Goal: Task Accomplishment & Management: Manage account settings

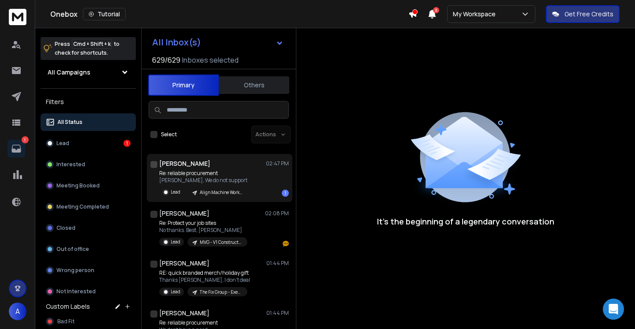
click at [215, 175] on p "Re: reliable procurement" at bounding box center [203, 173] width 88 height 7
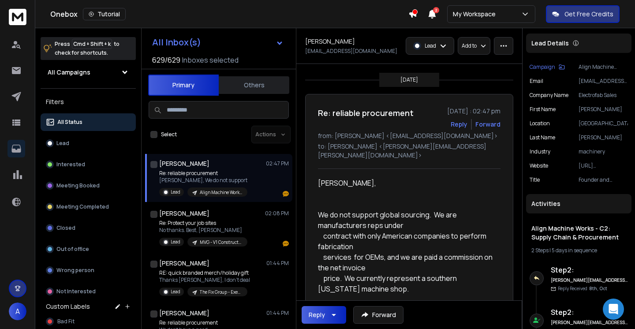
click at [501, 125] on div "Forward" at bounding box center [488, 124] width 25 height 9
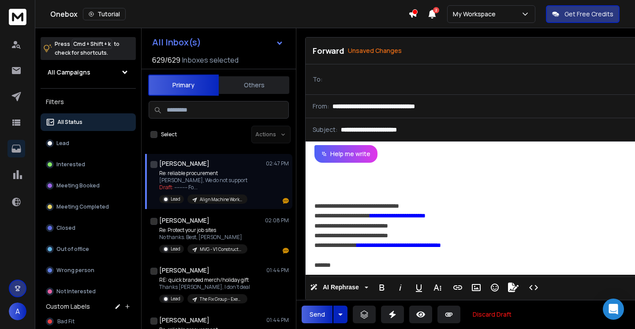
click at [355, 80] on input at bounding box center [357, 79] width 62 height 16
type input "**********"
click at [316, 318] on button "Send" at bounding box center [317, 315] width 31 height 18
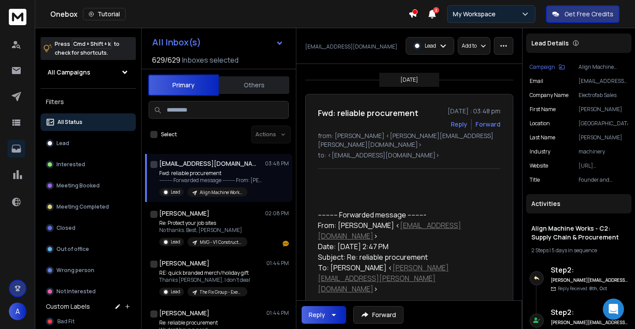
click at [478, 13] on p "My Workspace" at bounding box center [476, 14] width 46 height 9
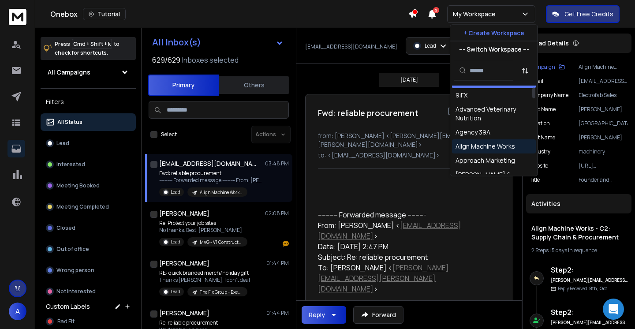
scroll to position [12, 0]
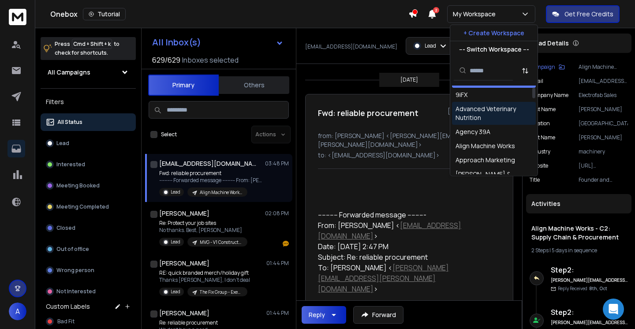
click at [488, 110] on div "Advanced Veterinary Nutrition" at bounding box center [494, 114] width 77 height 18
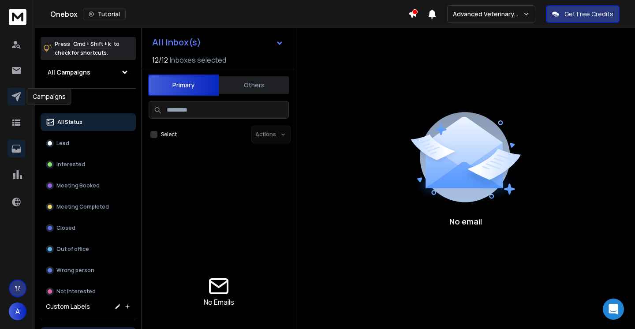
click at [15, 101] on icon at bounding box center [16, 96] width 11 height 11
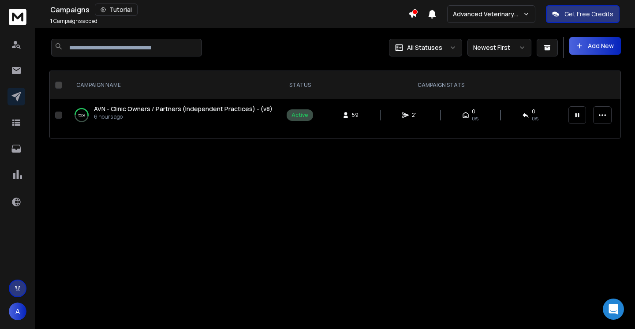
click at [184, 109] on span "AVN - Clinic Owners / Partners (Independent Practices) - (v8)" at bounding box center [183, 109] width 179 height 8
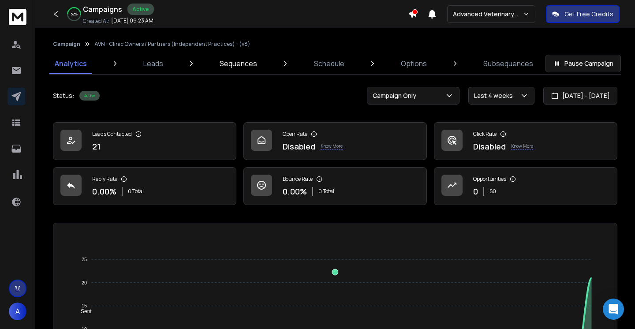
click at [257, 46] on div "Campaign AVN - Clinic Owners / Partners (Independent Practices) - (v8)" at bounding box center [335, 44] width 565 height 7
click at [236, 64] on p "Sequences" at bounding box center [239, 63] width 38 height 11
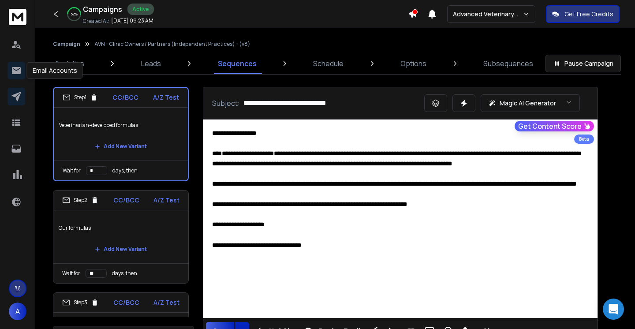
click at [17, 68] on icon at bounding box center [16, 70] width 9 height 7
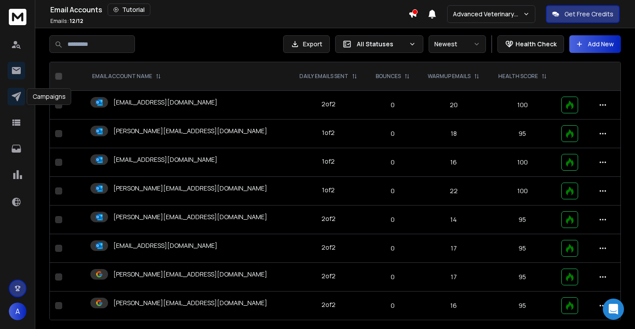
click at [16, 97] on icon at bounding box center [15, 96] width 9 height 9
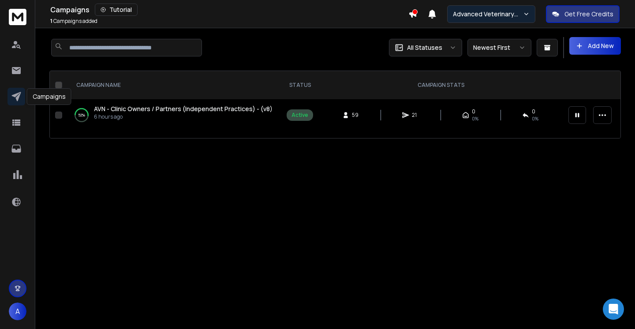
click at [491, 14] on p "Advanced Veterinary Nutrition" at bounding box center [488, 14] width 70 height 9
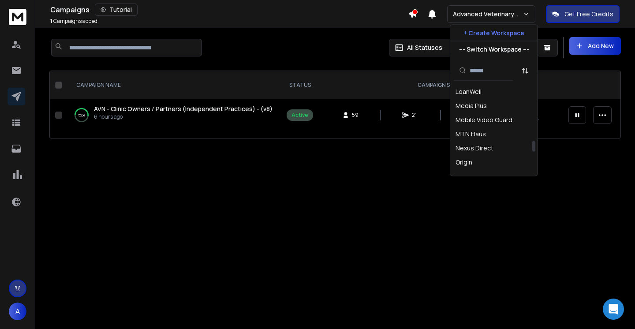
scroll to position [465, 0]
click at [491, 116] on div "Mobile Video Guard" at bounding box center [484, 120] width 57 height 9
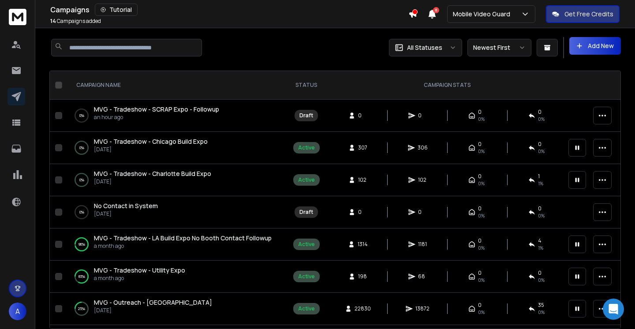
click at [153, 110] on span "MVG - Tradeshow - SCRAP Expo - Followup" at bounding box center [156, 109] width 125 height 8
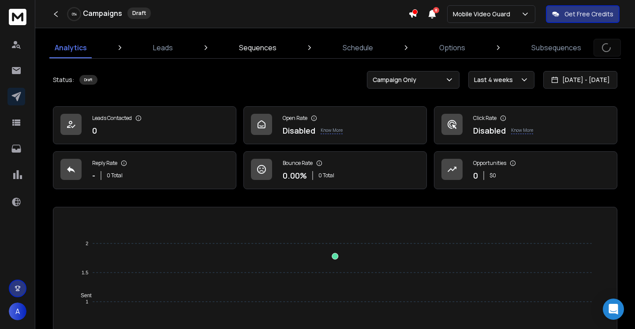
click at [265, 50] on p "Sequences" at bounding box center [258, 47] width 38 height 11
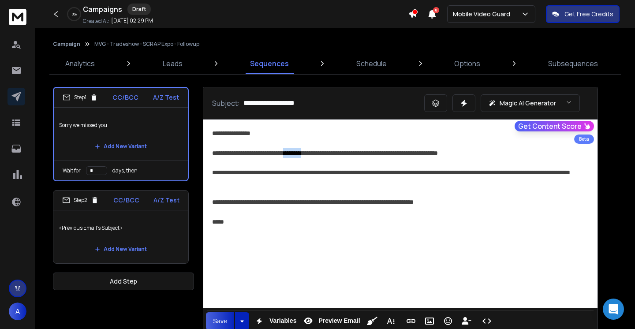
drag, startPoint x: 301, startPoint y: 153, endPoint x: 323, endPoint y: 153, distance: 21.2
click at [323, 153] on div "**********" at bounding box center [400, 153] width 377 height 10
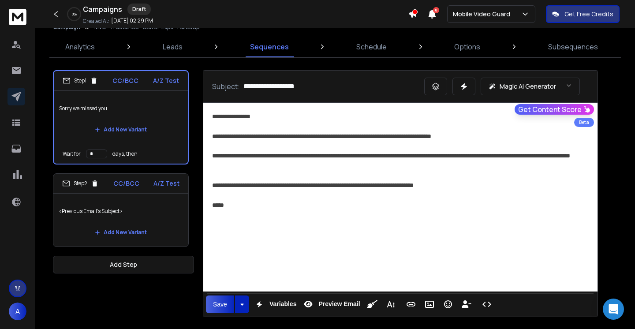
scroll to position [16, 0]
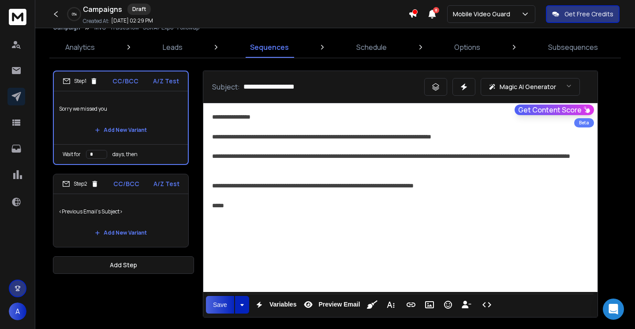
click at [134, 209] on p "<Previous Email's Subject>" at bounding box center [121, 211] width 124 height 25
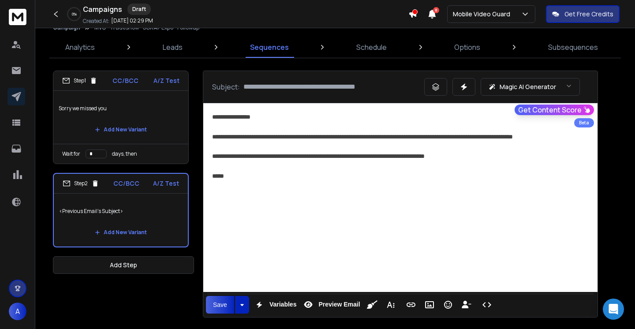
scroll to position [17, 0]
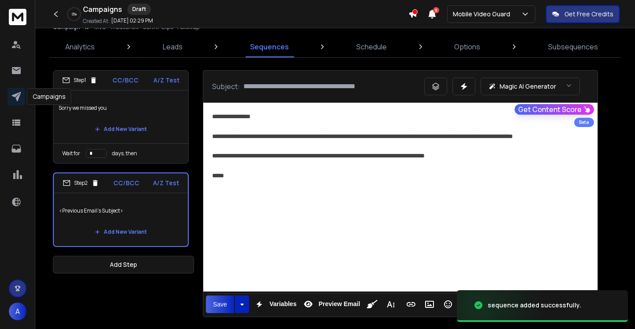
click at [15, 94] on icon at bounding box center [15, 96] width 9 height 9
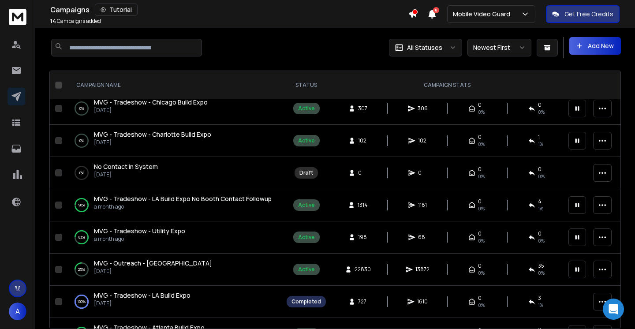
scroll to position [41, 0]
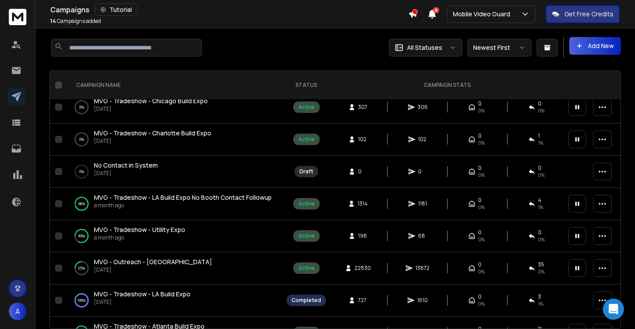
click at [154, 135] on span "MVG - Tradeshow - Charlotte Build Expo" at bounding box center [152, 133] width 117 height 8
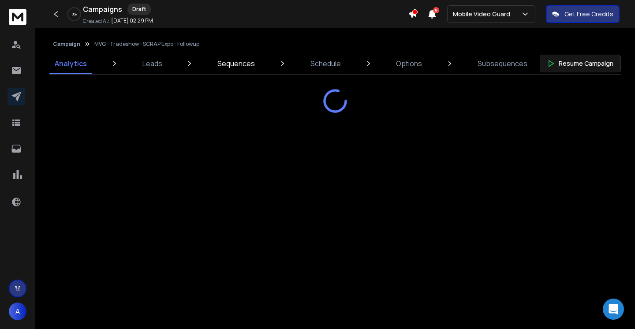
click at [233, 73] on link "Sequences" at bounding box center [236, 63] width 48 height 21
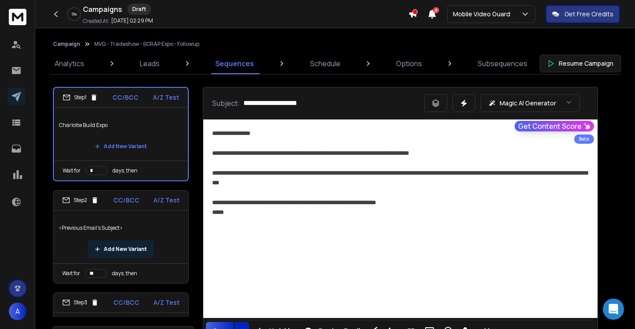
scroll to position [49, 0]
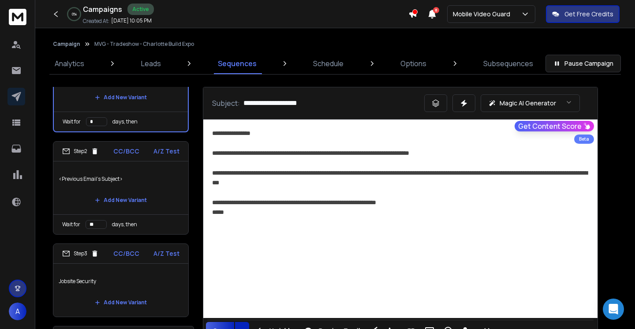
click at [110, 279] on p "Jobsite Security" at bounding box center [121, 281] width 124 height 25
type input "**********"
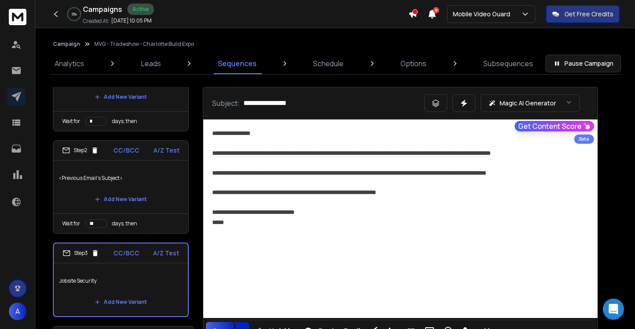
scroll to position [27, 0]
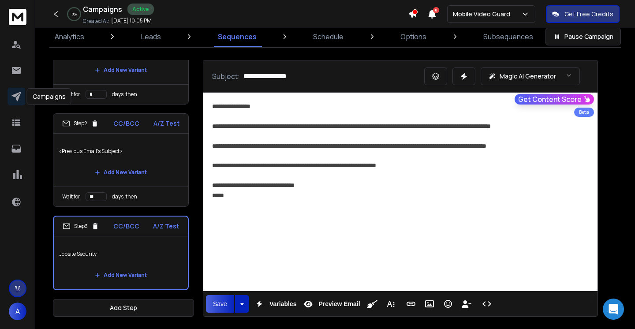
click at [16, 94] on icon at bounding box center [15, 96] width 9 height 9
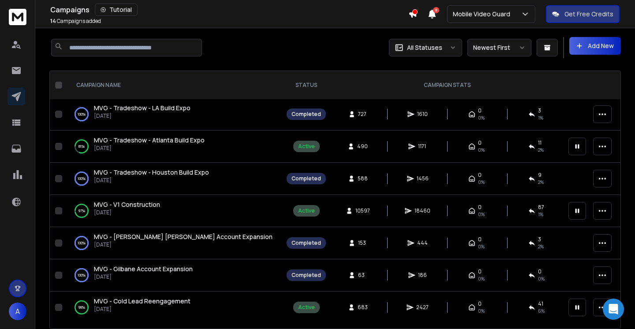
scroll to position [229, 0]
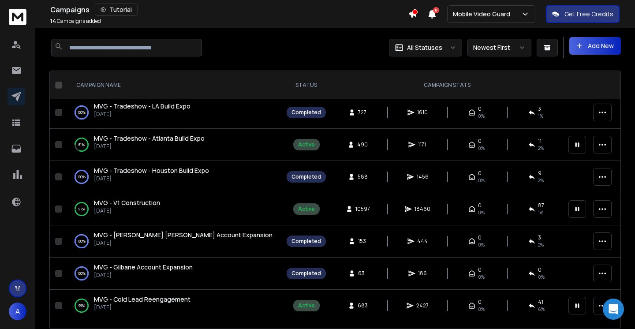
click at [116, 204] on span "MVG - V1 Construction" at bounding box center [127, 203] width 66 height 8
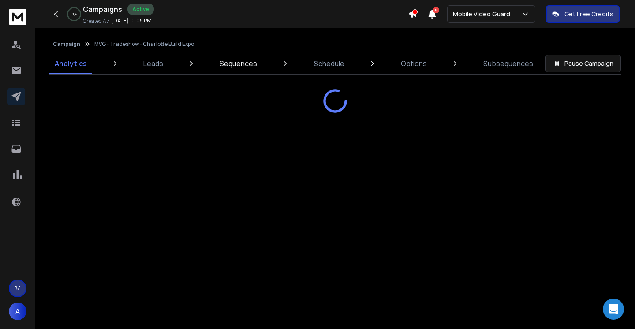
click at [237, 65] on p "Sequences" at bounding box center [239, 63] width 38 height 11
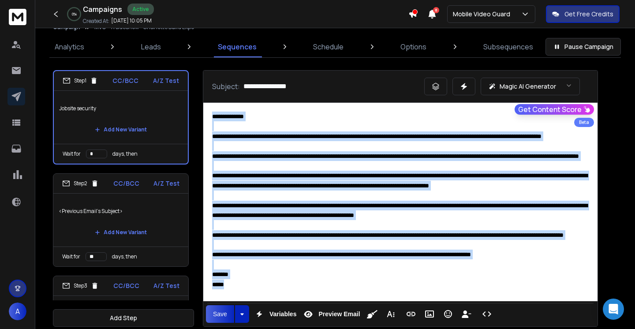
scroll to position [27, 0]
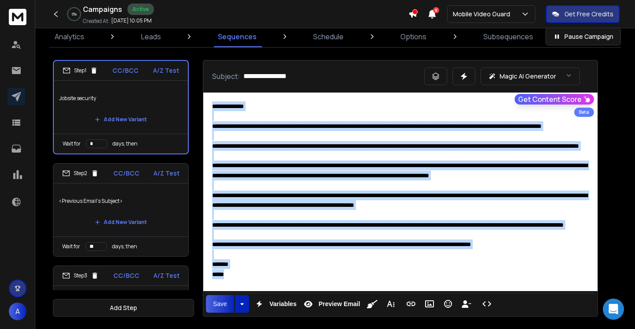
drag, startPoint x: 211, startPoint y: 132, endPoint x: 264, endPoint y: 274, distance: 152.0
click at [264, 274] on div "**********" at bounding box center [400, 192] width 394 height 198
copy div "**********"
click at [15, 96] on icon at bounding box center [15, 96] width 9 height 9
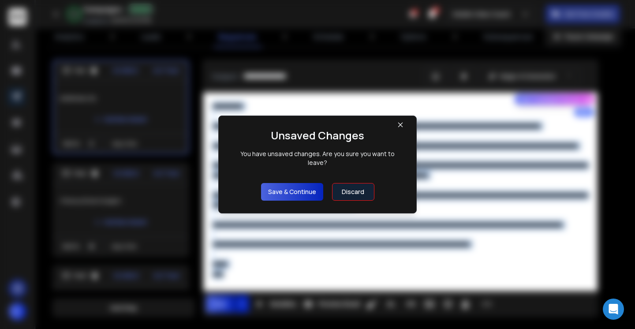
click at [350, 191] on button "Discard" at bounding box center [353, 192] width 42 height 18
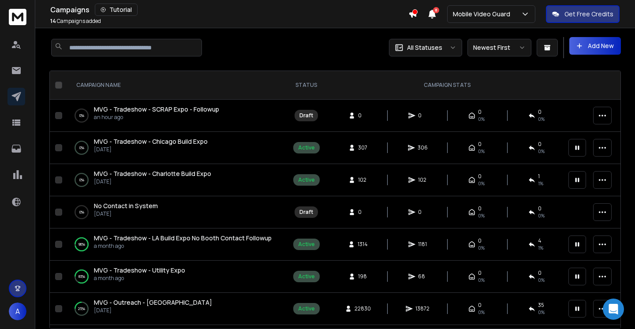
click at [175, 105] on span "MVG - Tradeshow - SCRAP Expo - Followup" at bounding box center [156, 109] width 125 height 8
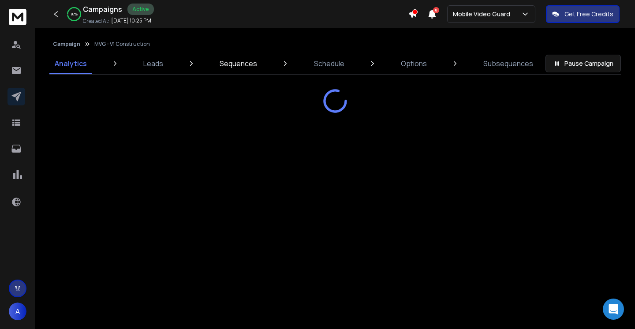
click at [237, 64] on p "Sequences" at bounding box center [239, 63] width 38 height 11
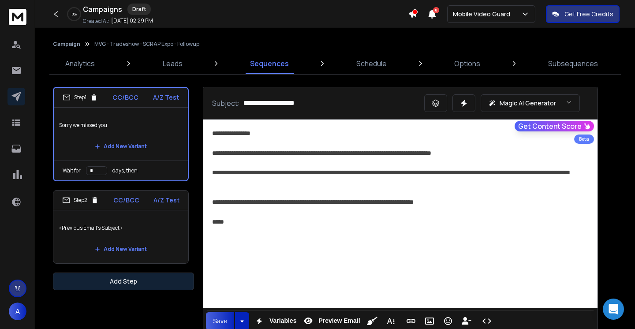
click at [110, 284] on button "Add Step" at bounding box center [123, 282] width 141 height 18
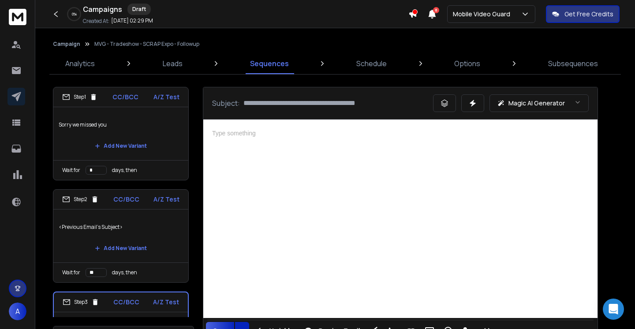
scroll to position [49, 0]
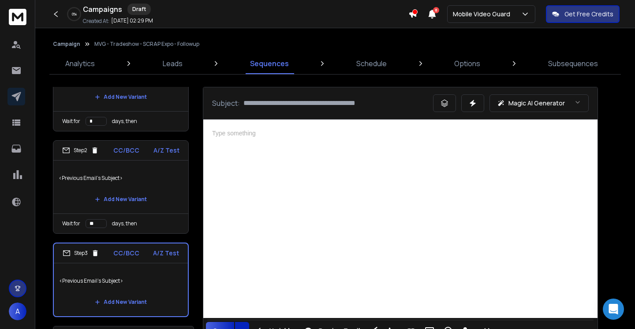
click at [92, 289] on p "<Previous Email's Subject>" at bounding box center [121, 281] width 124 height 25
click at [256, 146] on div at bounding box center [400, 219] width 394 height 198
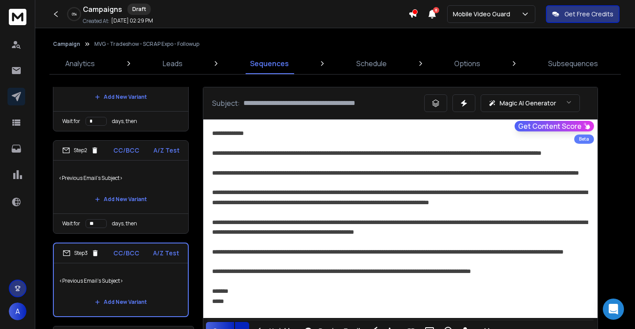
click at [262, 107] on input at bounding box center [330, 103] width 172 height 11
type input "**********"
drag, startPoint x: 382, startPoint y: 155, endPoint x: 417, endPoint y: 155, distance: 34.4
click at [417, 155] on span "**********" at bounding box center [377, 153] width 330 height 6
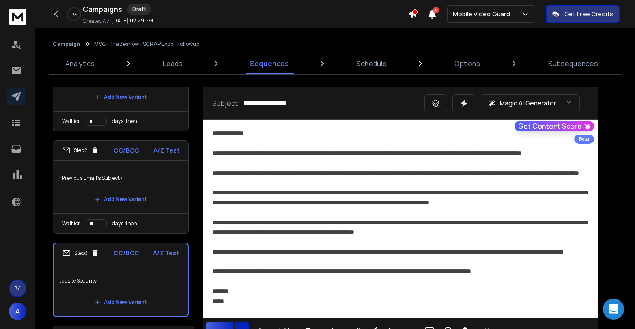
click at [414, 154] on span "**********" at bounding box center [367, 153] width 310 height 6
drag, startPoint x: 213, startPoint y: 163, endPoint x: 382, endPoint y: 167, distance: 168.6
click at [382, 170] on span "**********" at bounding box center [395, 173] width 367 height 6
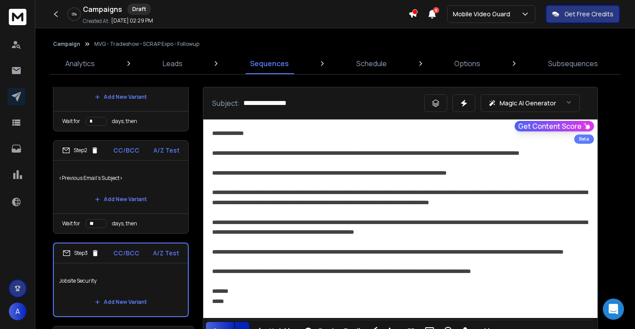
click at [210, 183] on div "**********" at bounding box center [400, 219] width 394 height 198
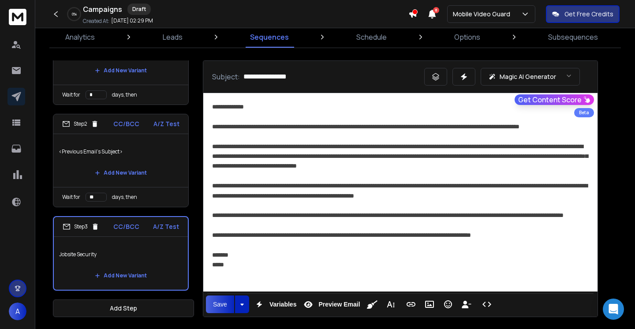
scroll to position [27, 0]
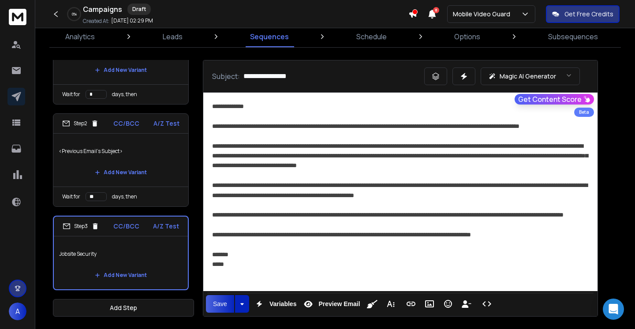
click at [385, 218] on span "**********" at bounding box center [388, 215] width 352 height 6
click at [213, 217] on span "**********" at bounding box center [386, 215] width 349 height 6
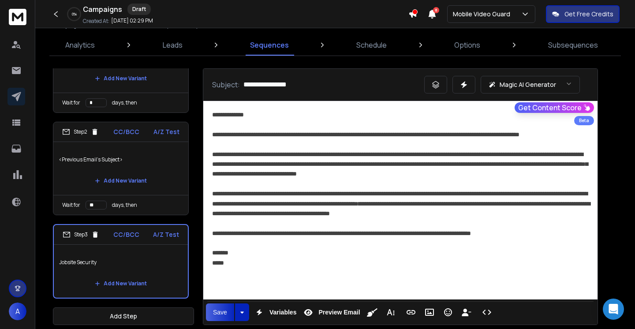
scroll to position [27, 0]
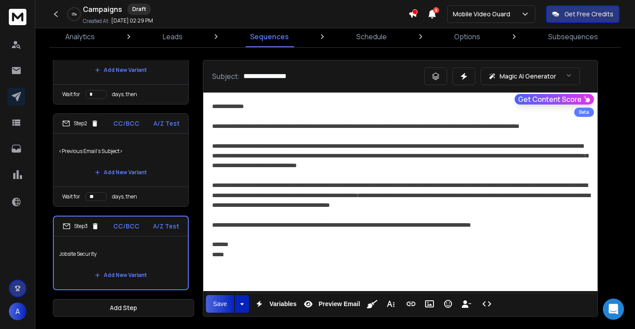
click at [332, 228] on span "**********" at bounding box center [341, 225] width 259 height 6
click at [134, 154] on p "<Previous Email's Subject>" at bounding box center [121, 151] width 124 height 25
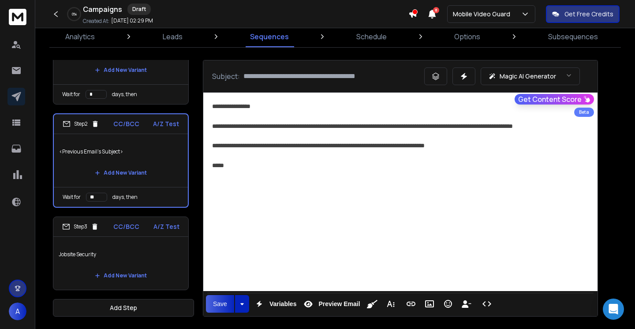
click at [131, 237] on div "Jobsite Security Add New Variant" at bounding box center [120, 263] width 135 height 53
type input "**********"
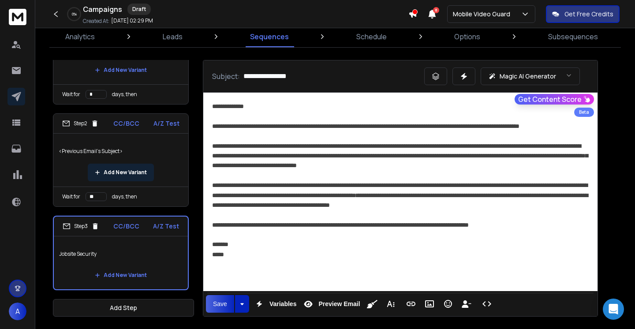
click at [148, 167] on button "Add New Variant" at bounding box center [121, 173] width 66 height 18
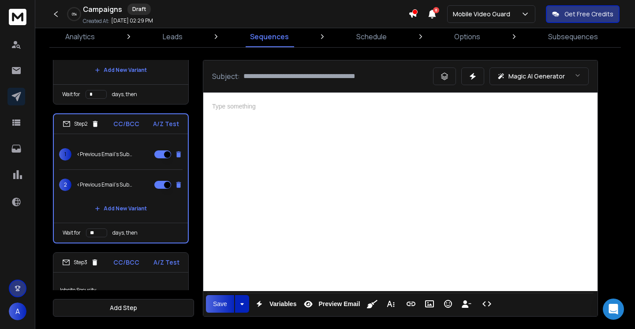
click at [120, 278] on p "Jobsite Security" at bounding box center [121, 290] width 124 height 25
type input "**********"
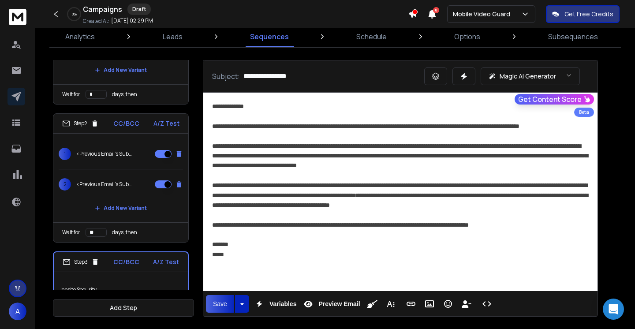
click at [178, 153] on icon at bounding box center [179, 154] width 5 height 6
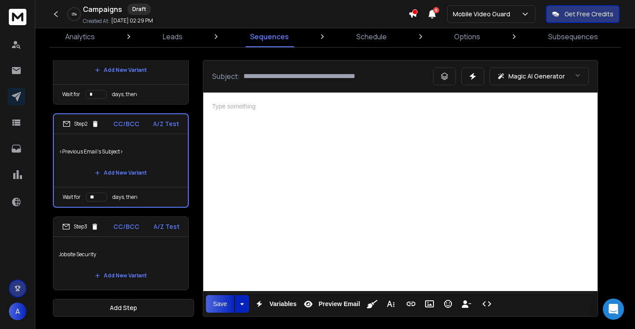
click at [152, 150] on p "<Previous Email's Subject>" at bounding box center [121, 151] width 124 height 25
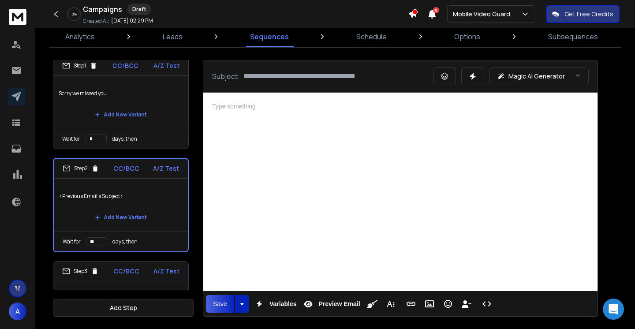
scroll to position [0, 0]
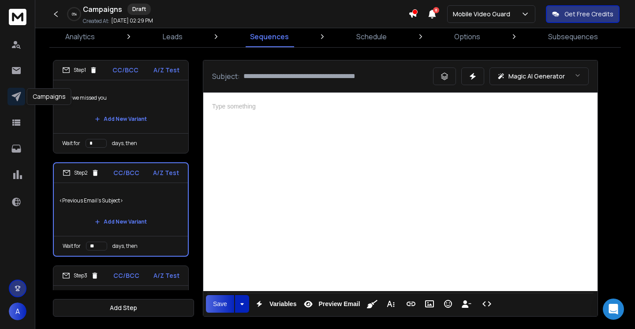
click at [19, 98] on icon at bounding box center [16, 96] width 11 height 11
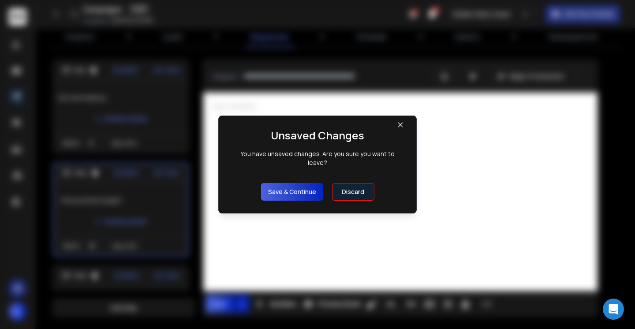
click at [361, 194] on button "Discard" at bounding box center [353, 192] width 42 height 18
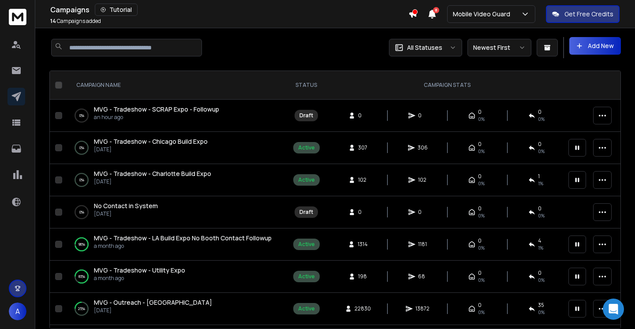
click at [143, 106] on span "MVG - Tradeshow - SCRAP Expo - Followup" at bounding box center [156, 109] width 125 height 8
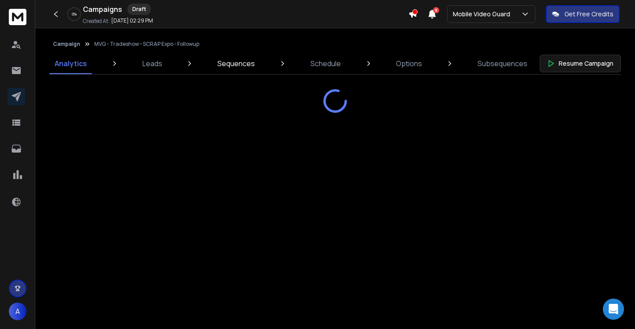
click at [232, 60] on p "Sequences" at bounding box center [237, 63] width 38 height 11
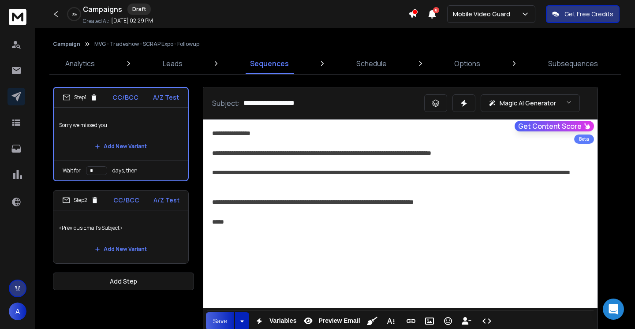
scroll to position [17, 0]
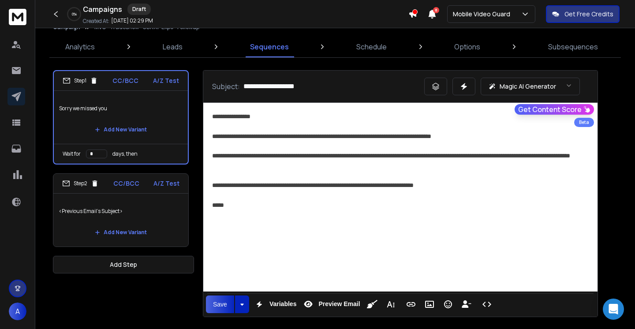
click at [146, 206] on p "<Previous Email's Subject>" at bounding box center [121, 211] width 124 height 25
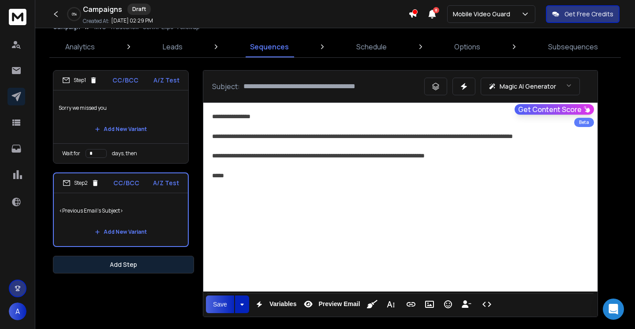
click at [126, 264] on button "Add Step" at bounding box center [123, 265] width 141 height 18
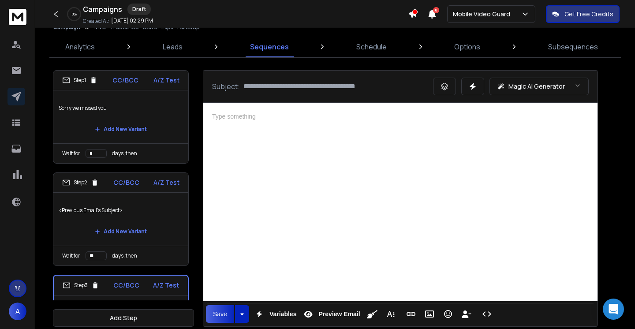
click at [240, 150] on div at bounding box center [400, 202] width 394 height 198
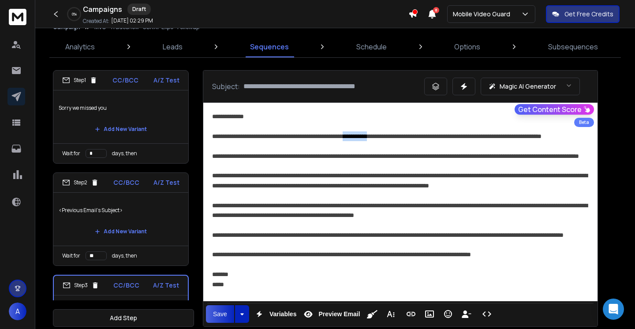
drag, startPoint x: 381, startPoint y: 137, endPoint x: 418, endPoint y: 137, distance: 37.1
click at [418, 137] on span "**********" at bounding box center [377, 136] width 330 height 6
click at [414, 138] on span "**********" at bounding box center [367, 136] width 310 height 6
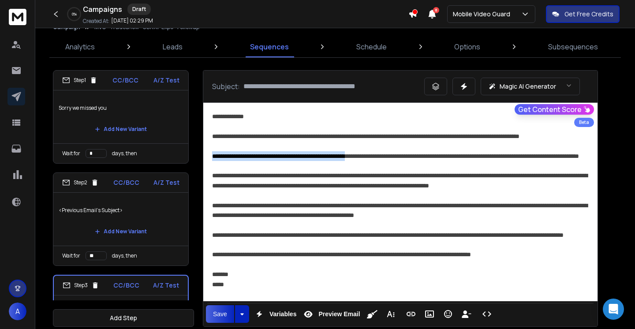
drag, startPoint x: 211, startPoint y: 165, endPoint x: 382, endPoint y: 162, distance: 170.8
click at [382, 162] on div "**********" at bounding box center [400, 202] width 394 height 198
click at [306, 159] on span "**********" at bounding box center [395, 156] width 367 height 6
drag, startPoint x: 269, startPoint y: 166, endPoint x: 375, endPoint y: 167, distance: 105.9
click at [375, 159] on span "**********" at bounding box center [395, 156] width 367 height 6
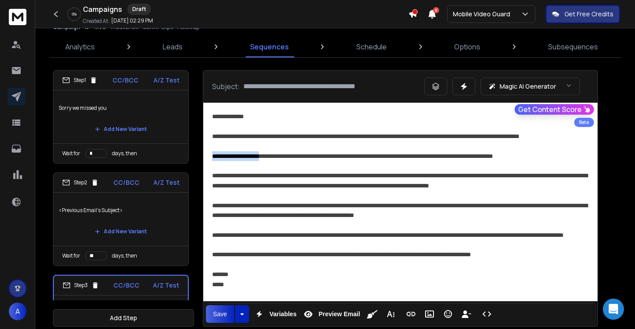
drag, startPoint x: 211, startPoint y: 165, endPoint x: 271, endPoint y: 162, distance: 60.1
click at [271, 162] on div "**********" at bounding box center [400, 202] width 394 height 198
click at [210, 186] on div "**********" at bounding box center [400, 202] width 394 height 198
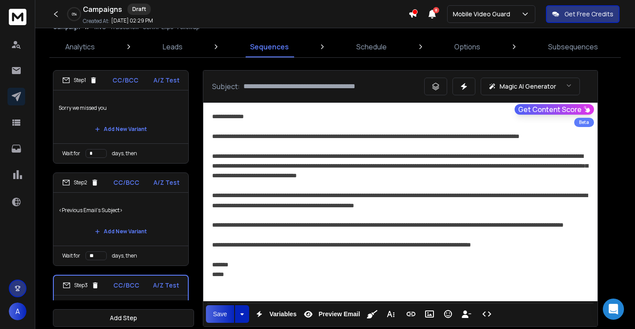
click at [210, 206] on div "**********" at bounding box center [400, 202] width 394 height 198
click at [211, 235] on div "**********" at bounding box center [400, 202] width 394 height 198
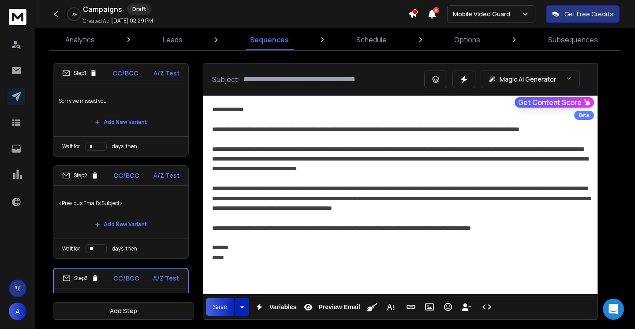
scroll to position [27, 0]
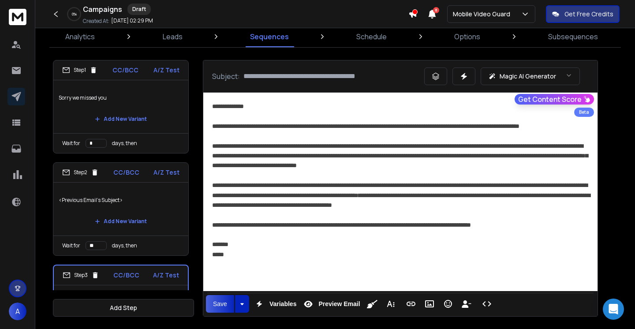
click at [98, 244] on input "**" at bounding box center [96, 245] width 21 height 9
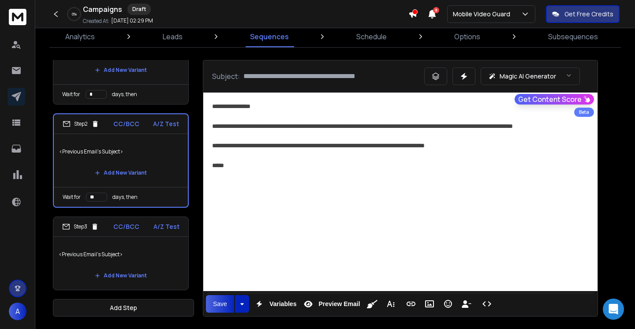
click at [144, 260] on p "<Previous Email's Subject>" at bounding box center [121, 254] width 124 height 25
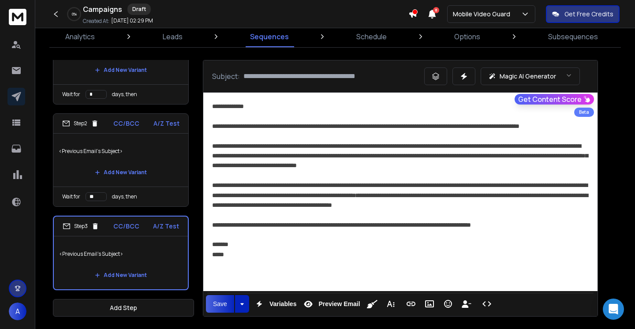
click at [333, 228] on span "**********" at bounding box center [341, 225] width 259 height 6
click at [261, 208] on span "**********" at bounding box center [400, 200] width 376 height 16
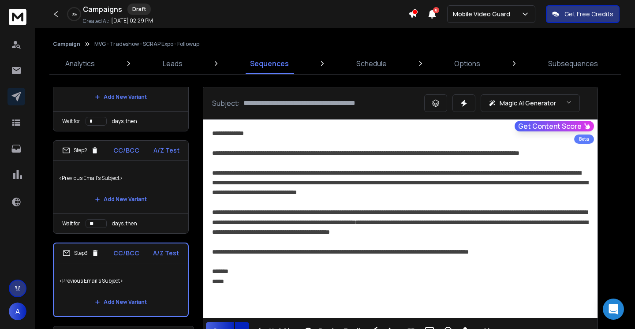
scroll to position [27, 0]
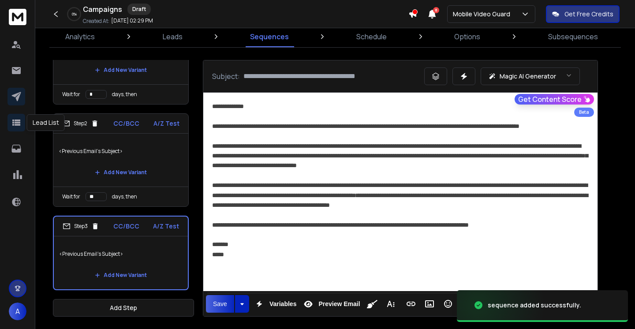
click at [17, 122] on icon at bounding box center [16, 123] width 8 height 6
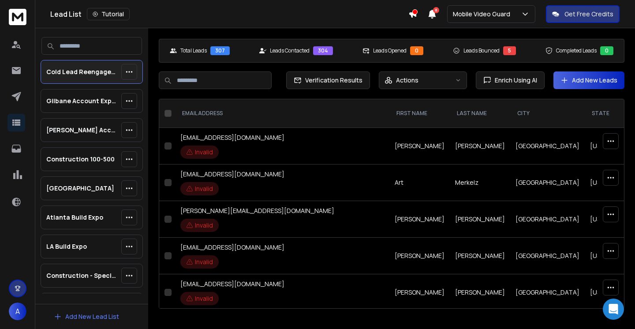
click at [92, 323] on button "Add New Lead List" at bounding box center [86, 317] width 79 height 18
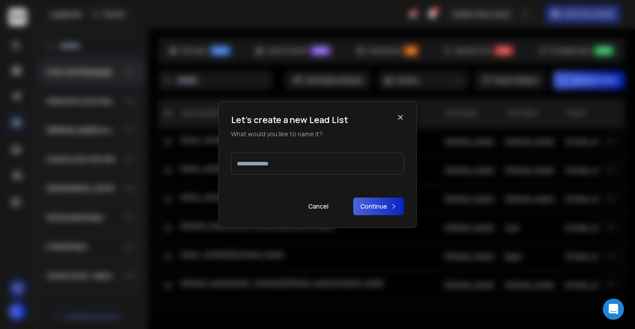
click at [264, 163] on input at bounding box center [317, 164] width 173 height 22
type input "**********"
click at [368, 205] on button "Continue" at bounding box center [378, 207] width 51 height 18
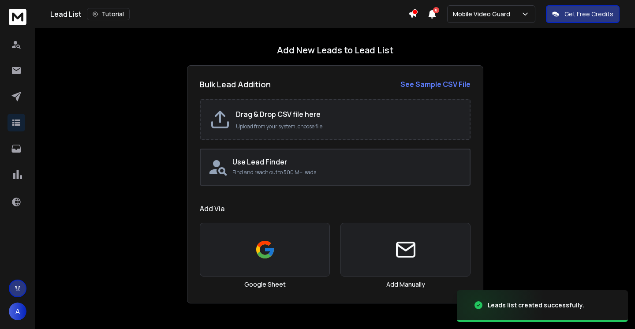
click at [262, 112] on h2 "Drag & Drop CSV file here" at bounding box center [348, 114] width 225 height 11
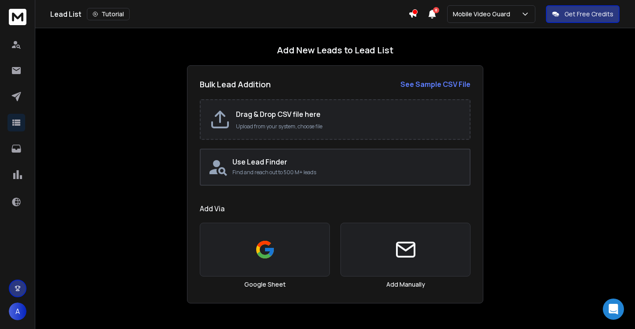
type input "**********"
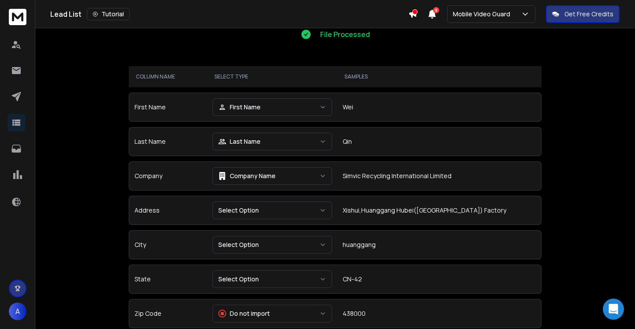
scroll to position [173, 0]
click at [286, 207] on button "Select Option" at bounding box center [273, 210] width 120 height 18
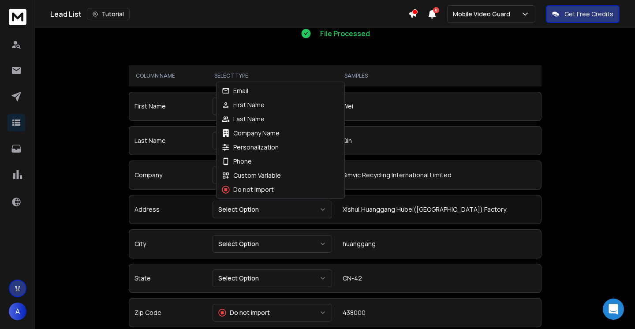
click at [286, 207] on button "Select Option" at bounding box center [273, 210] width 120 height 18
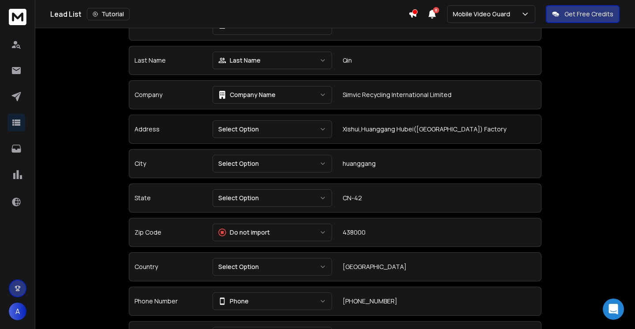
scroll to position [255, 0]
click at [276, 126] on button "Select Option" at bounding box center [273, 128] width 120 height 18
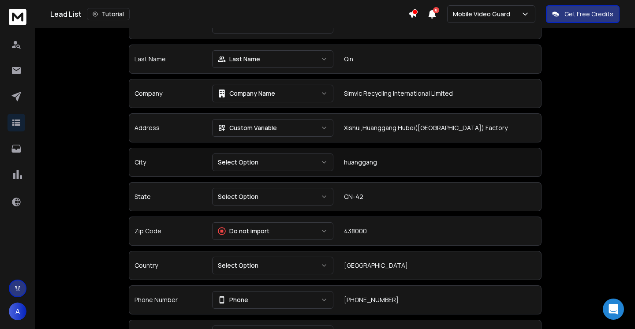
click at [299, 164] on button "Select Option" at bounding box center [272, 163] width 121 height 18
click at [281, 197] on button "Select Option" at bounding box center [272, 197] width 121 height 18
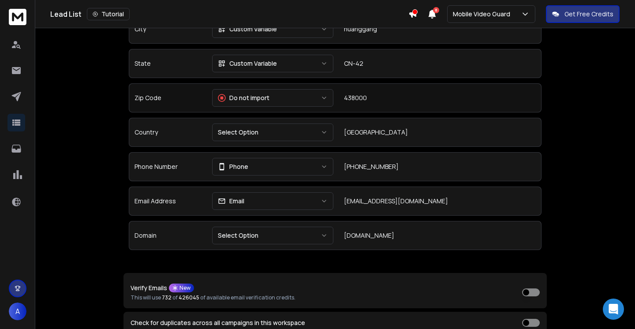
scroll to position [388, 0]
click at [306, 95] on button "Do not import" at bounding box center [272, 98] width 121 height 18
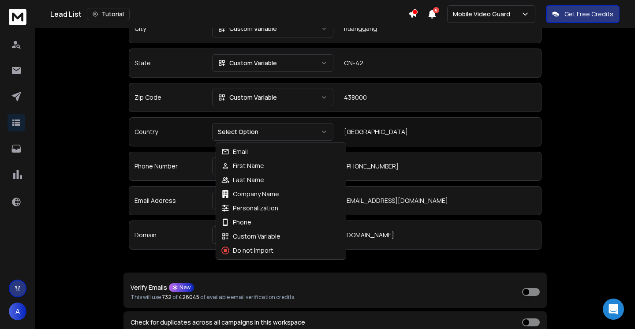
click at [272, 129] on button "Select Option" at bounding box center [272, 132] width 121 height 18
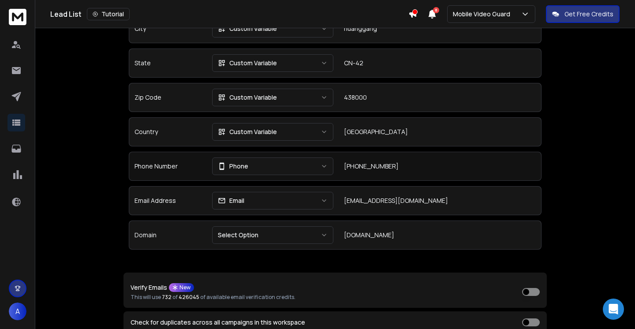
click at [278, 164] on button "Phone" at bounding box center [272, 167] width 121 height 18
click at [283, 199] on button "Email" at bounding box center [272, 201] width 121 height 18
click at [256, 234] on button "Select Option" at bounding box center [272, 235] width 121 height 18
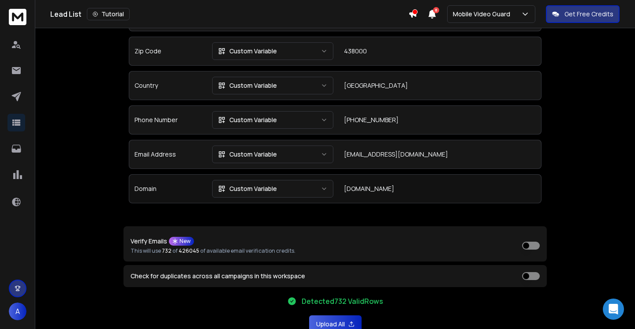
scroll to position [467, 0]
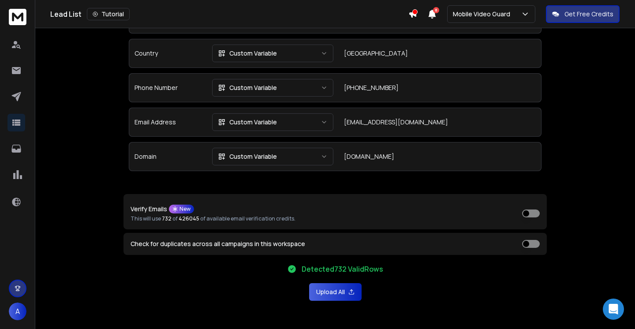
click at [535, 215] on button "Verify Emails New This will use 732 of 426045 of available email verification c…" at bounding box center [531, 214] width 18 height 8
click at [530, 241] on button "Check for duplicates across all campaigns in this workspace" at bounding box center [531, 244] width 18 height 8
click at [531, 214] on button "Verify Emails New This will use 732 of 426045 of available email verification c…" at bounding box center [531, 214] width 18 height 8
click at [531, 216] on button "Verify Emails New This will use 732 of 426045 of available email verification c…" at bounding box center [531, 214] width 18 height 8
click at [327, 292] on button "Upload All" at bounding box center [335, 292] width 53 height 18
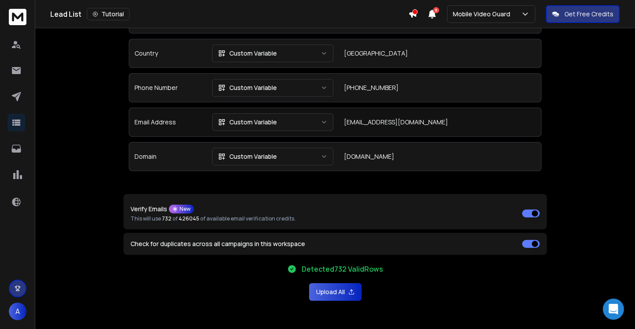
click at [292, 119] on button "Custom Variable" at bounding box center [272, 122] width 121 height 18
click at [334, 291] on button "Upload All" at bounding box center [335, 292] width 53 height 18
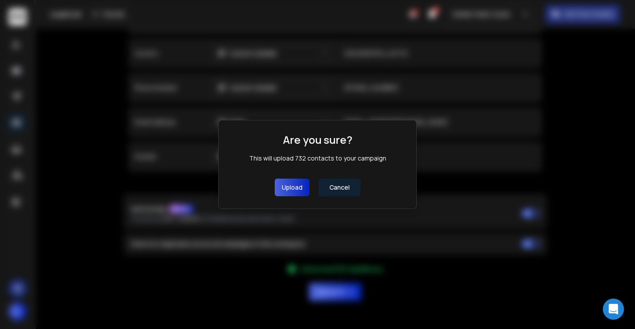
click at [288, 182] on button "Upload" at bounding box center [292, 188] width 35 height 18
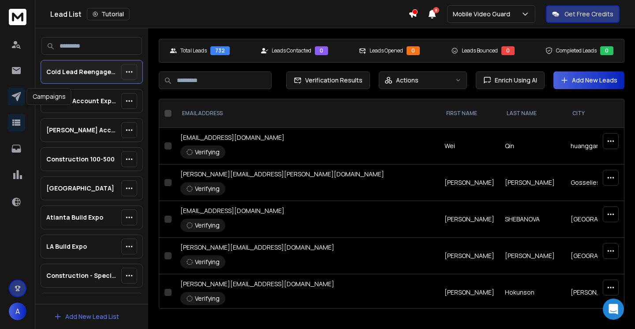
click at [17, 97] on icon at bounding box center [15, 96] width 9 height 9
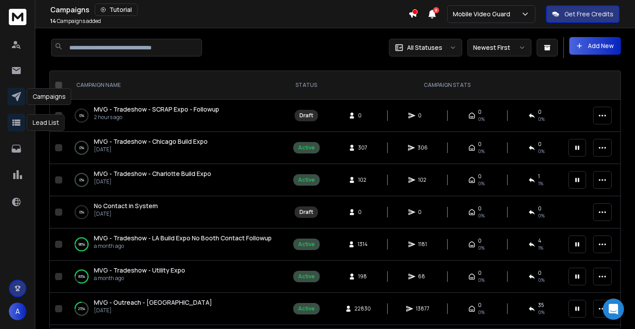
click at [15, 122] on icon at bounding box center [16, 123] width 8 height 6
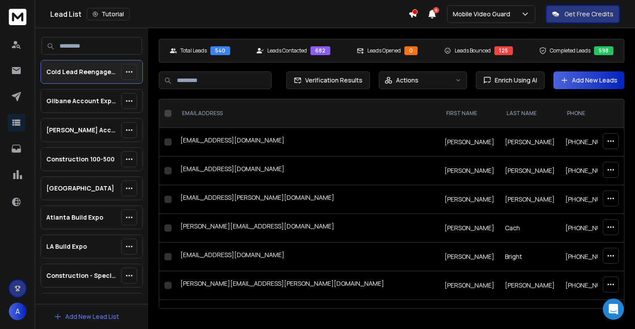
scroll to position [292, 0]
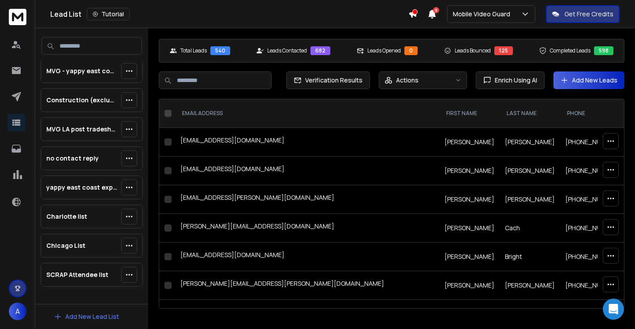
click at [77, 281] on div "SCRAP Attendee list" at bounding box center [92, 275] width 102 height 24
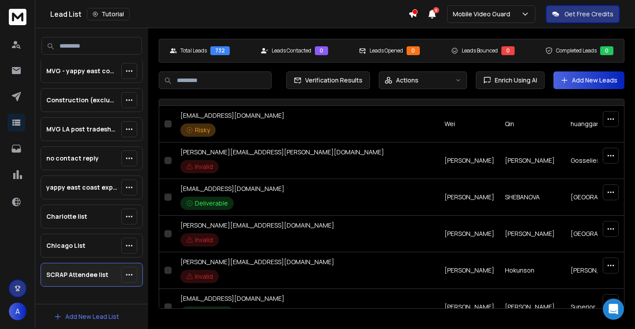
scroll to position [0, 0]
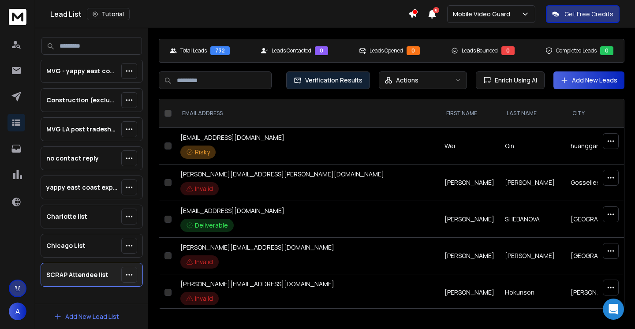
click at [342, 84] on span "Verification Results" at bounding box center [332, 80] width 61 height 9
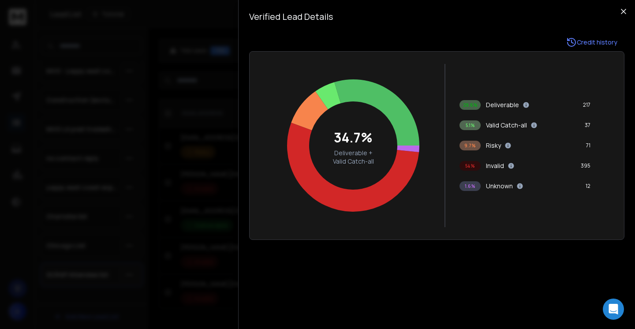
click at [624, 9] on icon "button" at bounding box center [623, 11] width 9 height 9
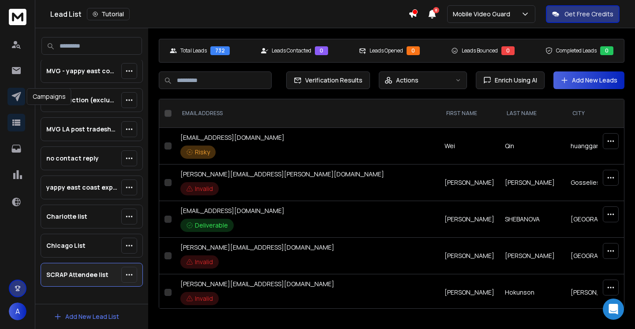
click at [19, 96] on icon at bounding box center [16, 96] width 11 height 11
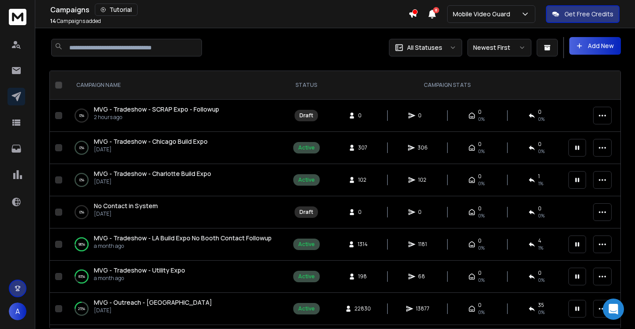
click at [180, 108] on span "MVG - Tradeshow - SCRAP Expo - Followup" at bounding box center [156, 109] width 125 height 8
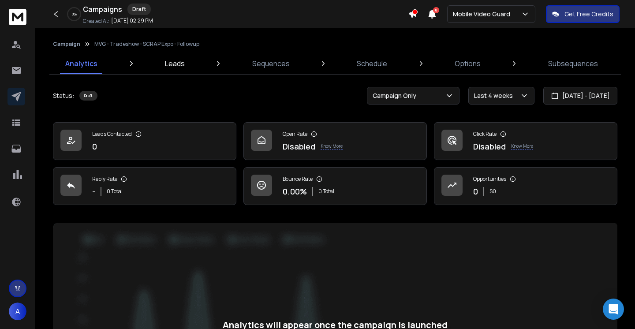
click at [179, 66] on p "Leads" at bounding box center [175, 63] width 20 height 11
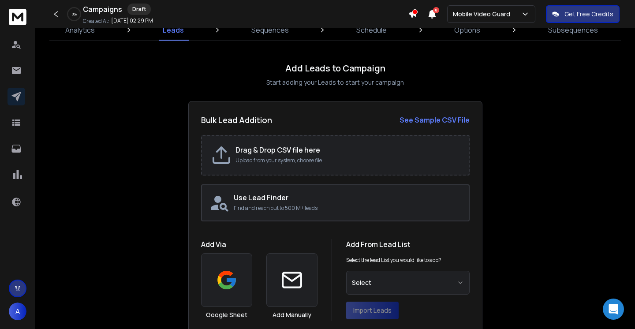
scroll to position [51, 0]
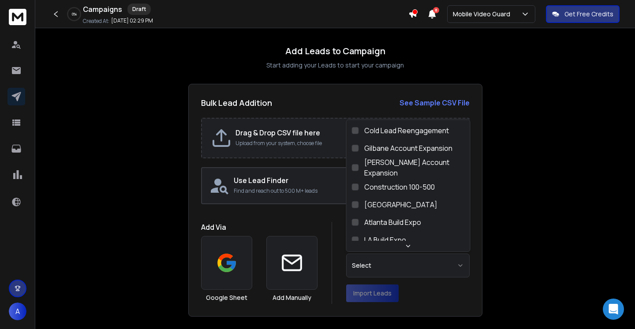
click at [387, 263] on button "Select" at bounding box center [408, 266] width 124 height 24
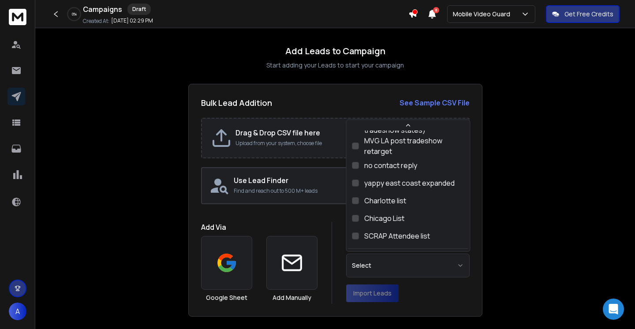
scroll to position [240, 0]
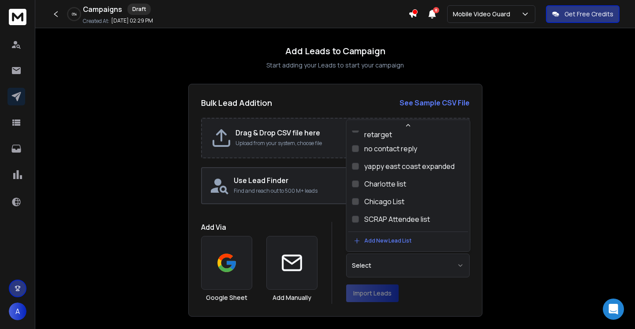
click at [376, 221] on div "SCRAP Attendee list" at bounding box center [397, 219] width 66 height 11
click at [563, 247] on div "Add Leads to Campaign Start adding your Leads to start your campaign Bulk Lead …" at bounding box center [335, 176] width 565 height 281
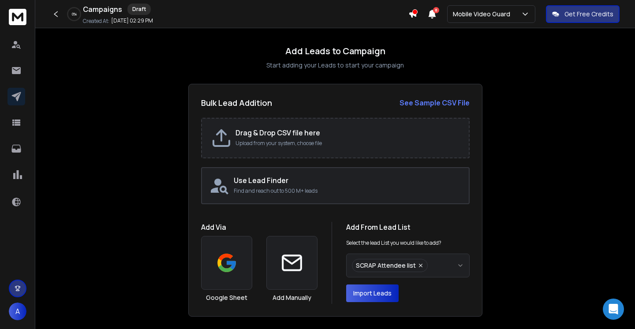
click at [377, 288] on button "Import Leads" at bounding box center [372, 294] width 53 height 18
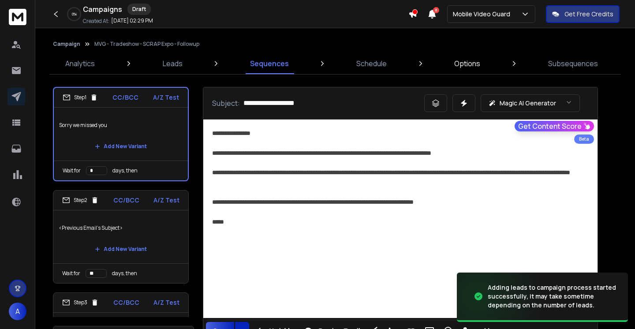
click at [471, 66] on p "Options" at bounding box center [467, 63] width 26 height 11
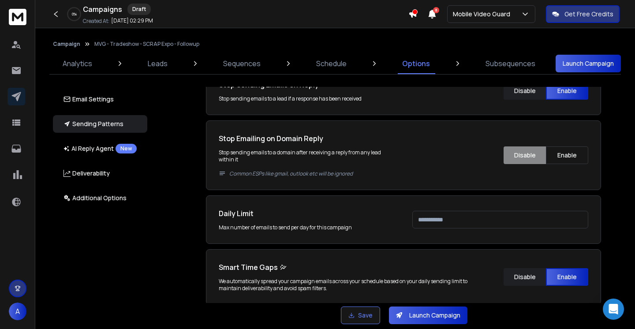
scroll to position [413, 0]
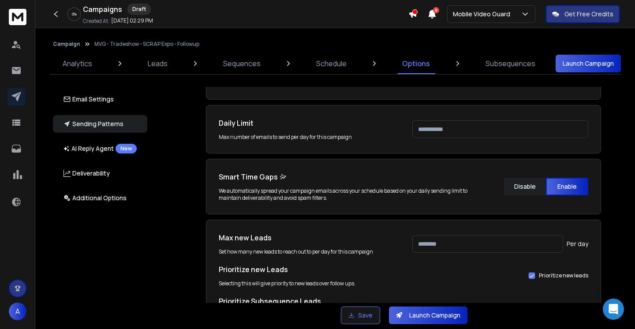
drag, startPoint x: 441, startPoint y: 250, endPoint x: 391, endPoint y: 245, distance: 50.1
click at [391, 245] on div "Max new Leads Set how many new leads to reach out to per day for this campaign …" at bounding box center [404, 244] width 370 height 23
click at [409, 317] on button "Launch Campaign" at bounding box center [428, 316] width 79 height 18
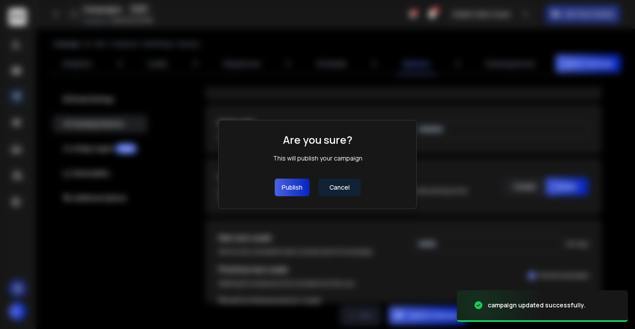
click at [290, 190] on button "Publish" at bounding box center [292, 188] width 35 height 18
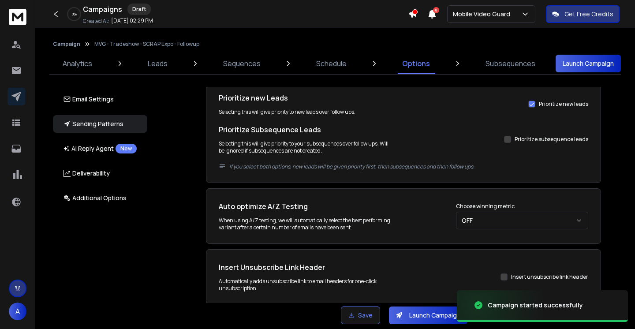
scroll to position [611, 0]
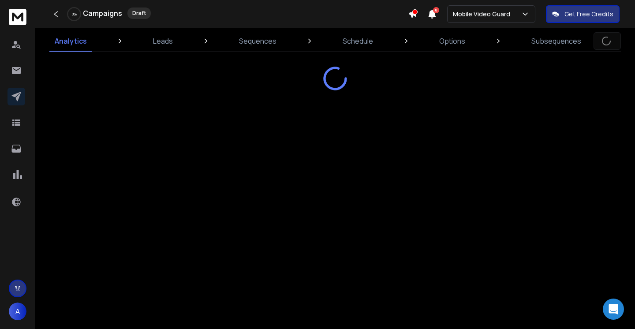
scroll to position [9, 0]
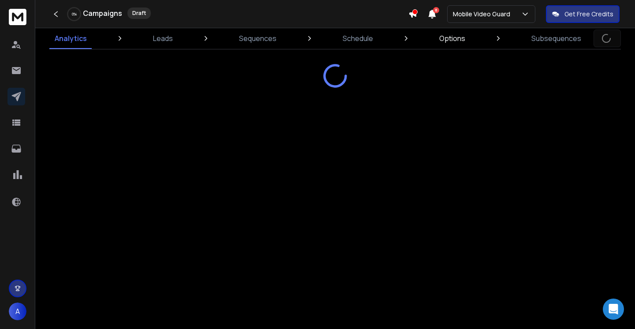
click at [447, 41] on p "Options" at bounding box center [452, 38] width 26 height 11
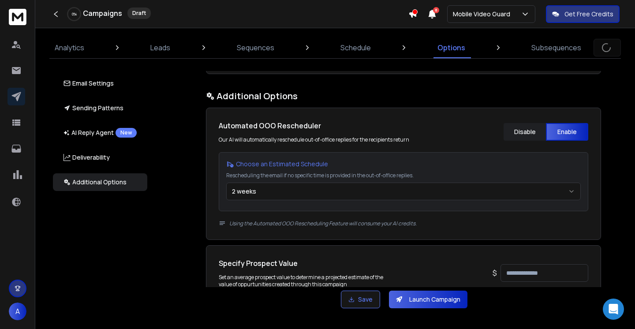
scroll to position [1569, 0]
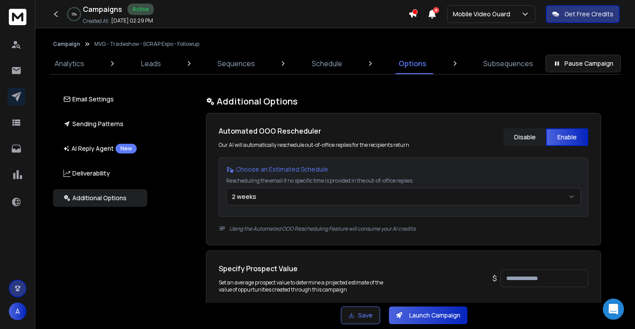
click at [422, 318] on button "Launch Campaign" at bounding box center [428, 316] width 79 height 18
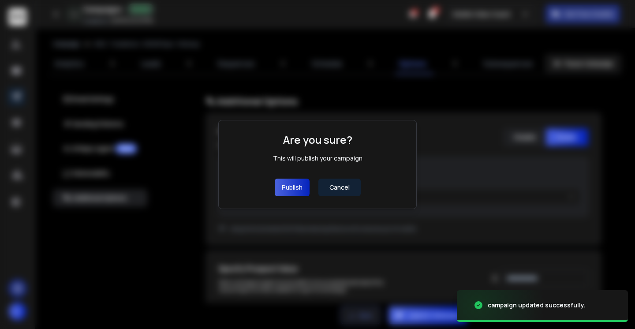
click at [291, 189] on button "Publish" at bounding box center [292, 188] width 35 height 18
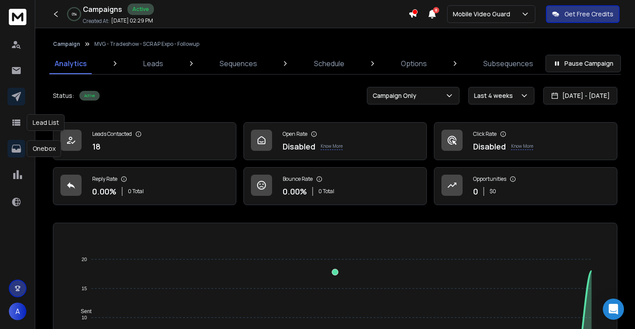
click at [15, 149] on icon at bounding box center [16, 148] width 11 height 11
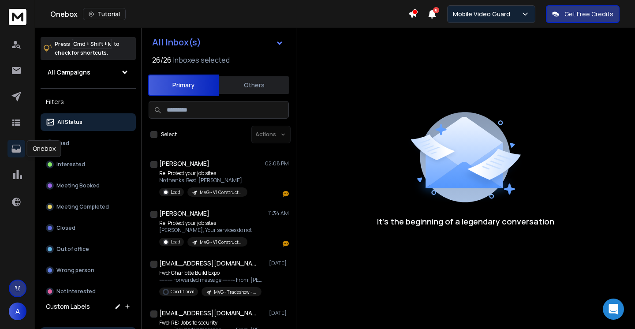
click at [482, 14] on p "Mobile Video Guard" at bounding box center [483, 14] width 61 height 9
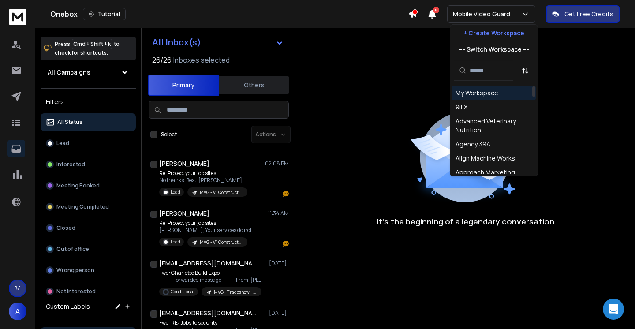
click at [469, 98] on div "My Workspace" at bounding box center [494, 93] width 84 height 14
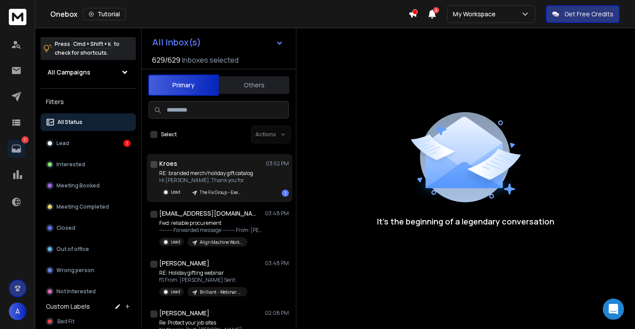
click at [231, 170] on p "RE: branded merch/holiday gift catalog" at bounding box center [206, 173] width 94 height 7
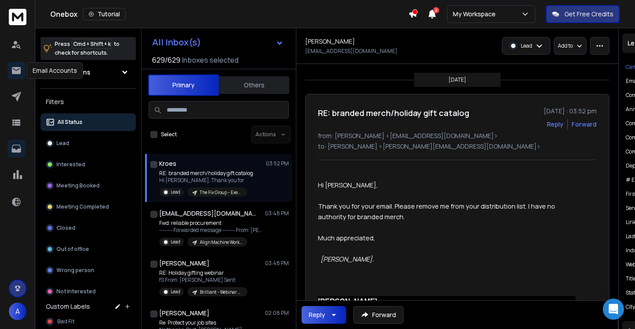
click at [12, 70] on icon at bounding box center [16, 70] width 9 height 7
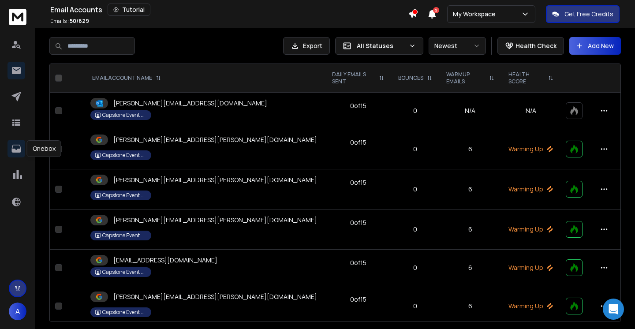
click at [15, 148] on icon at bounding box center [16, 148] width 11 height 11
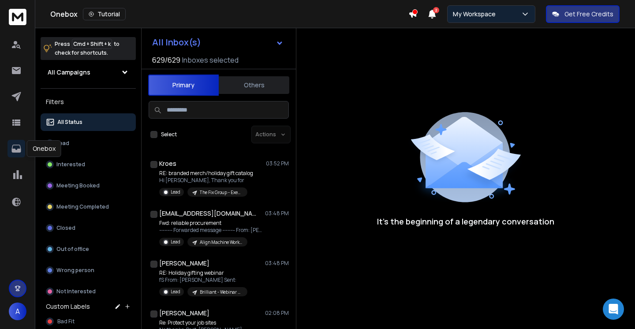
click at [496, 12] on p "My Workspace" at bounding box center [476, 14] width 46 height 9
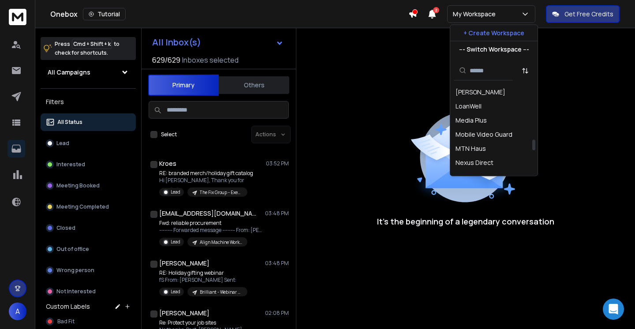
scroll to position [454, 0]
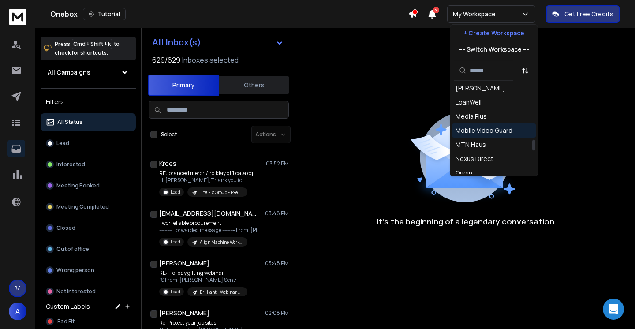
click at [487, 127] on div "Mobile Video Guard" at bounding box center [484, 131] width 57 height 9
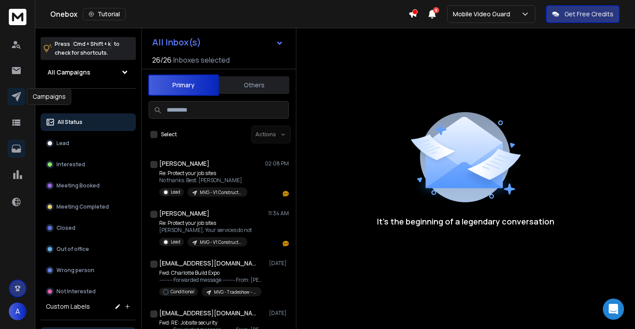
click at [15, 97] on icon at bounding box center [16, 96] width 11 height 11
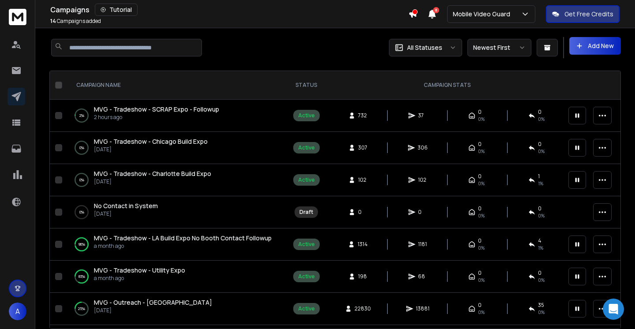
click at [177, 109] on span "MVG - Tradeshow - SCRAP Expo - Followup" at bounding box center [156, 109] width 125 height 8
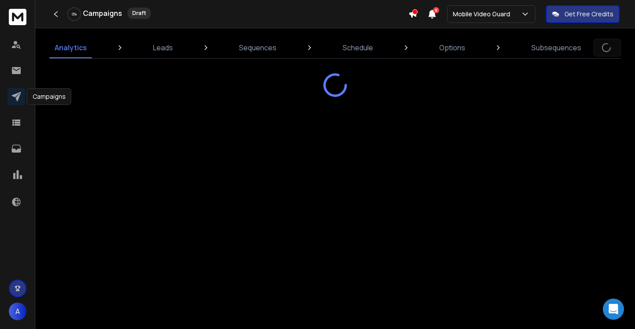
click at [15, 94] on icon at bounding box center [16, 96] width 11 height 11
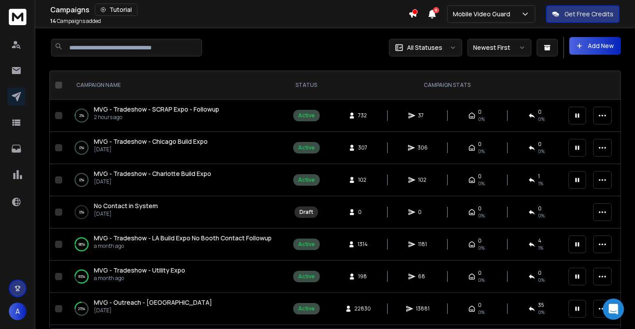
click at [603, 117] on icon "button" at bounding box center [602, 115] width 9 height 9
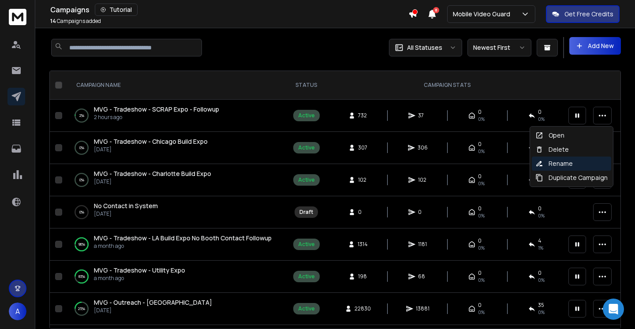
click at [565, 169] on div "Rename" at bounding box center [571, 164] width 79 height 14
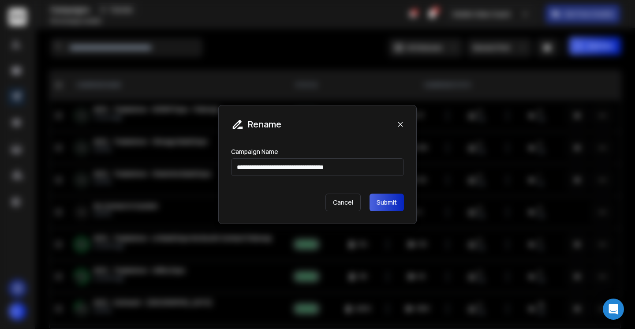
click at [333, 166] on input "**********" at bounding box center [317, 167] width 173 height 18
type input "**********"
click at [384, 201] on button "Submit" at bounding box center [387, 203] width 34 height 18
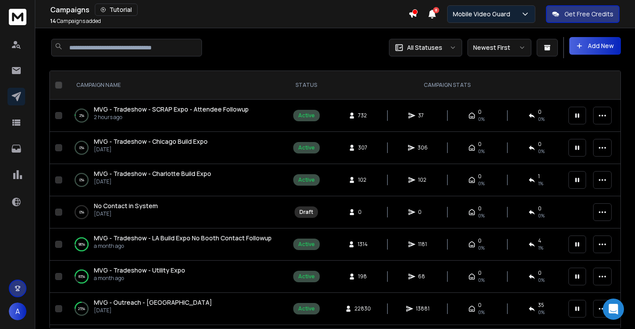
click at [492, 13] on p "Mobile Video Guard" at bounding box center [483, 14] width 61 height 9
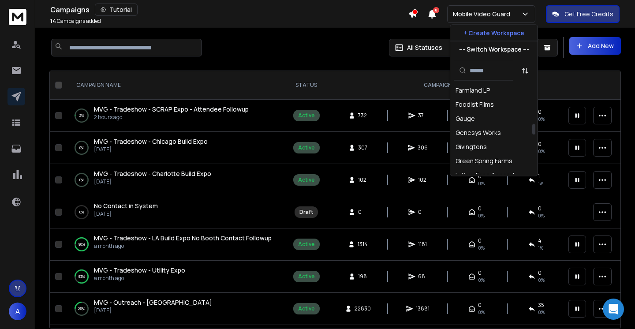
scroll to position [311, 0]
click at [476, 129] on div "Genesys Works" at bounding box center [478, 133] width 45 height 9
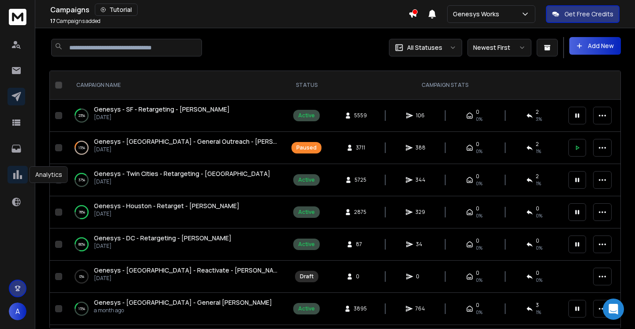
click at [11, 172] on icon at bounding box center [17, 174] width 13 height 13
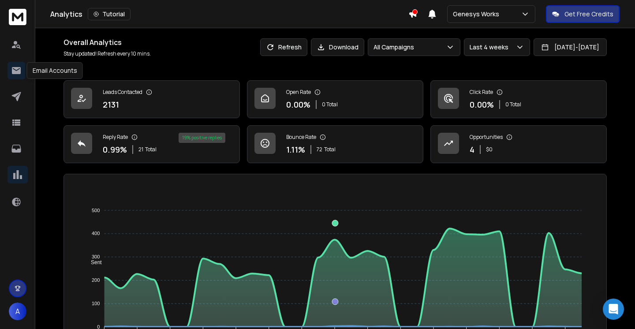
click at [21, 68] on icon at bounding box center [16, 70] width 11 height 11
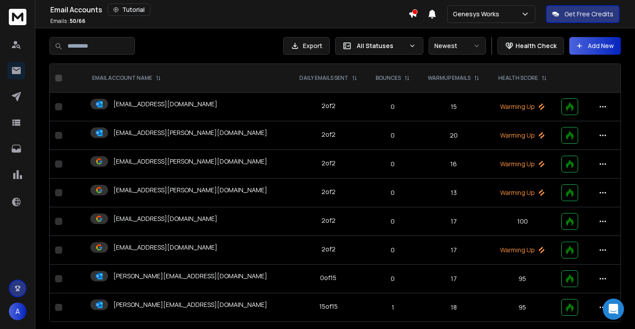
click at [56, 104] on button "button" at bounding box center [58, 106] width 7 height 7
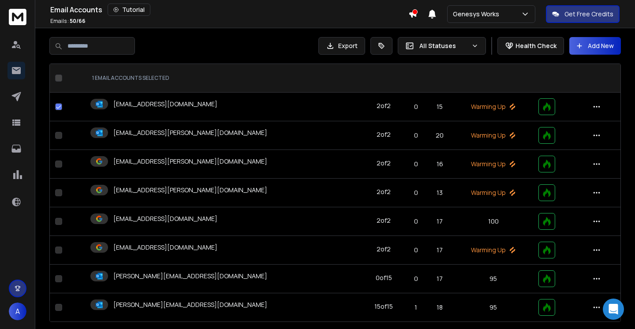
click at [60, 137] on button "button" at bounding box center [58, 135] width 7 height 7
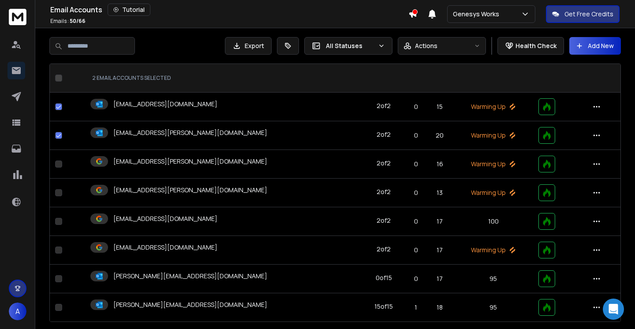
click at [59, 164] on button "button" at bounding box center [58, 164] width 7 height 7
click at [60, 193] on button "button" at bounding box center [58, 192] width 7 height 7
click at [59, 224] on button "button" at bounding box center [58, 221] width 7 height 7
click at [59, 250] on button "button" at bounding box center [58, 250] width 7 height 7
click at [458, 47] on div "Actions" at bounding box center [437, 45] width 67 height 9
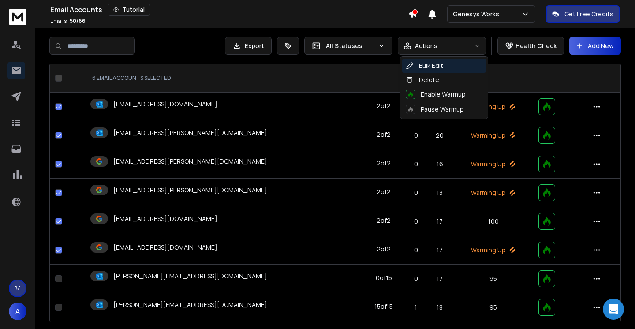
click at [443, 68] on div "Bulk Edit" at bounding box center [425, 65] width 38 height 9
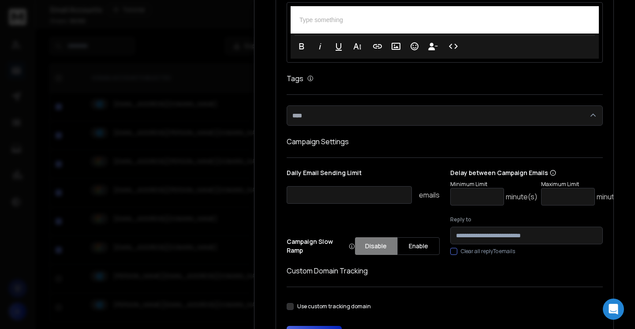
scroll to position [192, 0]
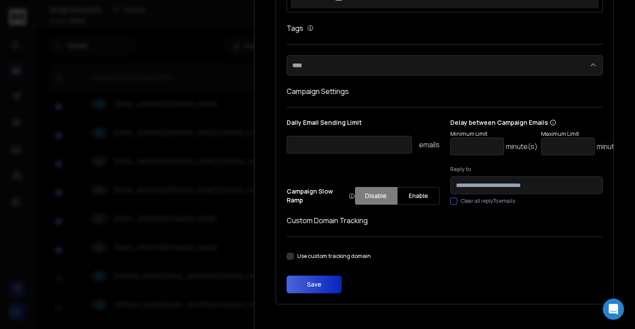
click at [353, 144] on input "number" at bounding box center [349, 145] width 125 height 18
type input "**"
click at [308, 289] on button "Save" at bounding box center [314, 285] width 55 height 18
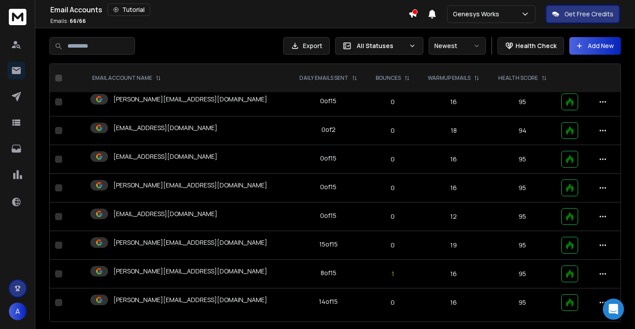
scroll to position [1670, 0]
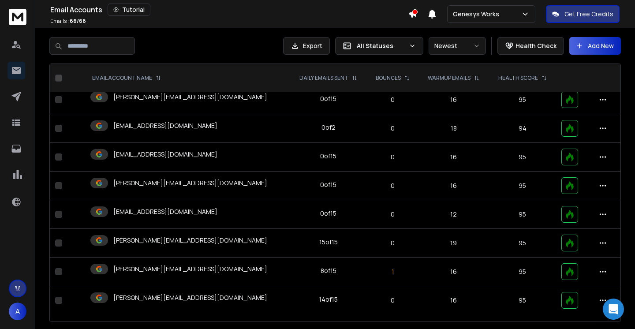
click at [57, 214] on button "button" at bounding box center [58, 214] width 7 height 7
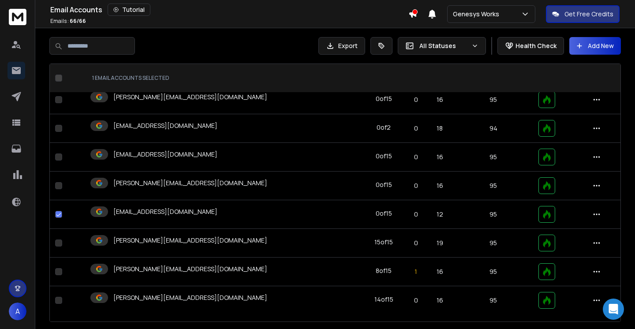
click at [58, 156] on button "button" at bounding box center [58, 157] width 7 height 7
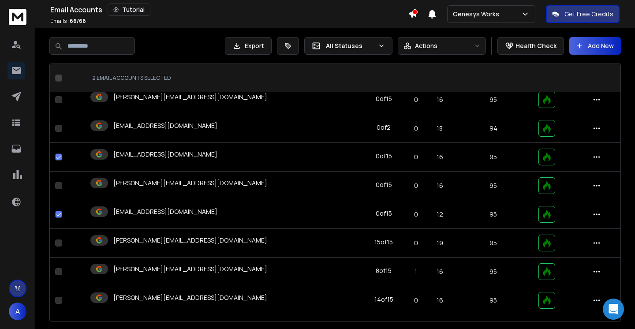
click at [58, 128] on button "button" at bounding box center [58, 128] width 7 height 7
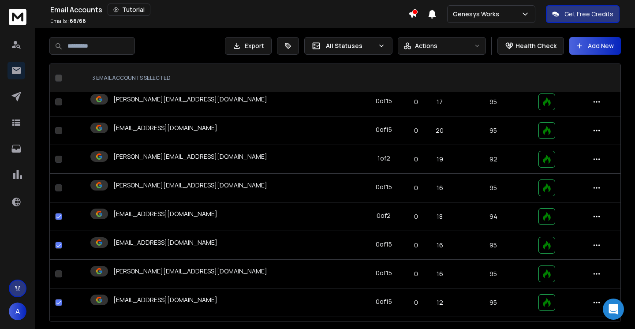
scroll to position [1576, 0]
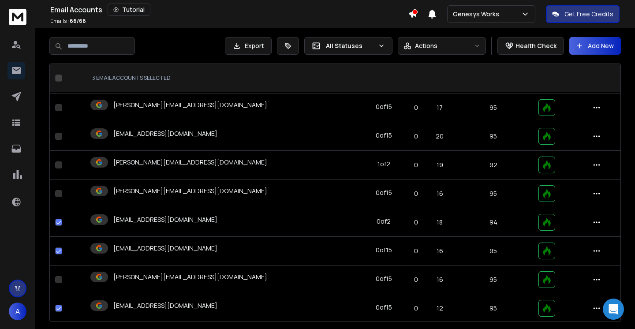
click at [58, 134] on button "button" at bounding box center [58, 136] width 7 height 7
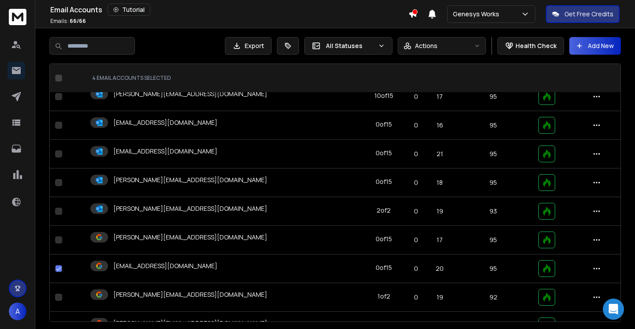
scroll to position [1444, 0]
click at [58, 156] on button "button" at bounding box center [58, 154] width 7 height 7
click at [58, 125] on button "button" at bounding box center [58, 125] width 7 height 7
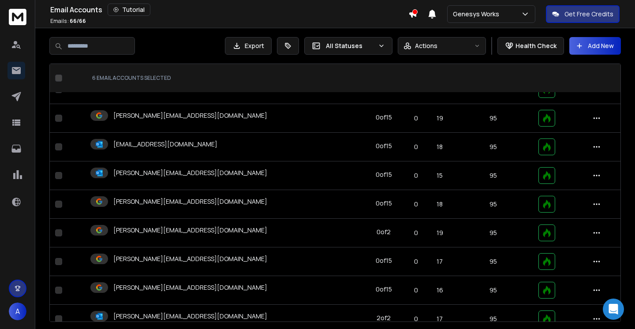
scroll to position [1131, 0]
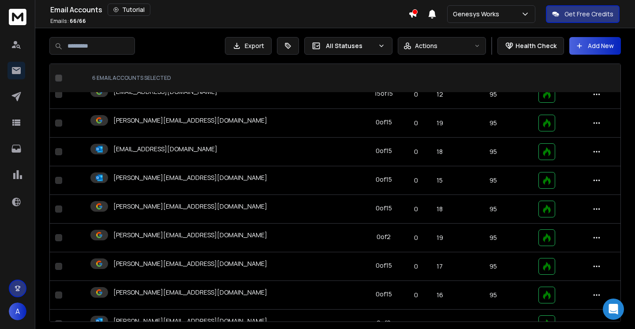
click at [57, 152] on button "button" at bounding box center [58, 151] width 7 height 7
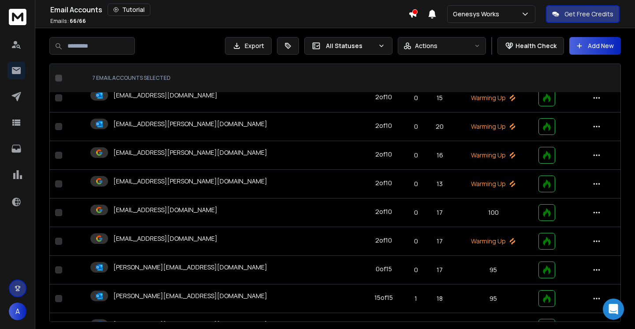
scroll to position [0, 0]
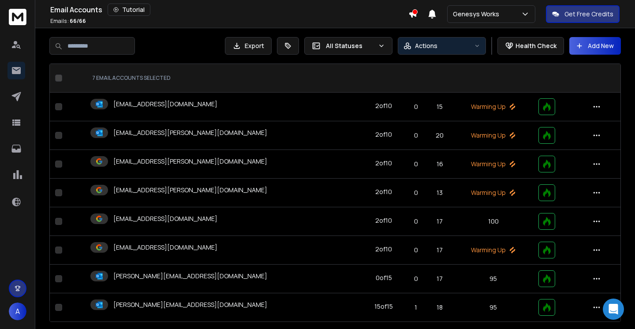
click at [437, 41] on button "Actions" at bounding box center [442, 46] width 88 height 18
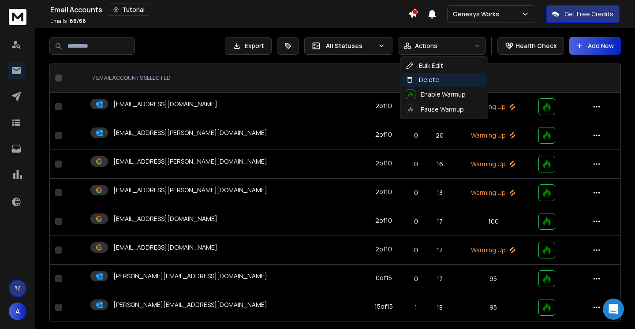
click at [432, 79] on div "Delete" at bounding box center [423, 79] width 34 height 9
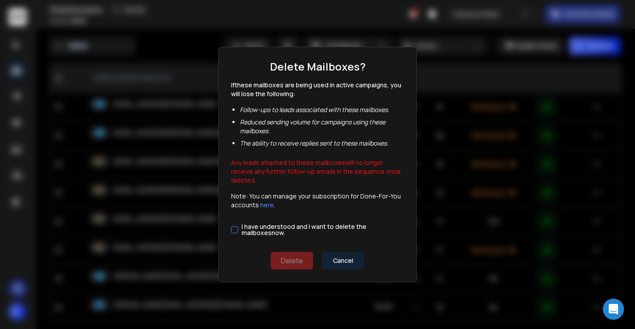
click at [237, 226] on button "I have understood and I want to delete the mailbox es now." at bounding box center [234, 229] width 7 height 7
click at [281, 255] on button "Delete" at bounding box center [292, 261] width 42 height 18
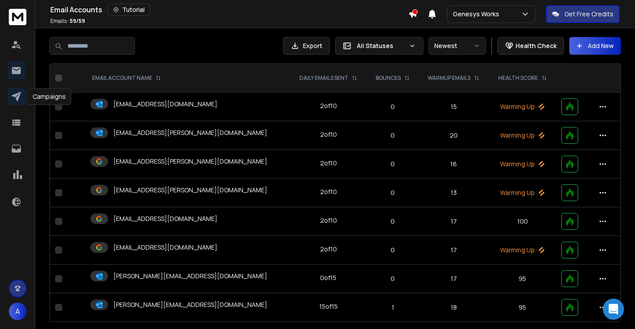
click at [18, 94] on icon at bounding box center [15, 96] width 9 height 9
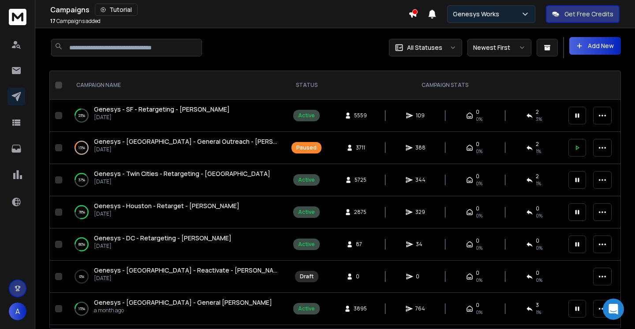
click at [476, 10] on p "Genesys Works" at bounding box center [478, 14] width 50 height 9
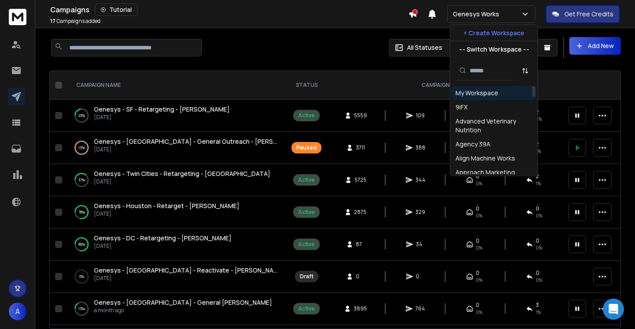
click at [459, 99] on div "My Workspace" at bounding box center [494, 93] width 84 height 14
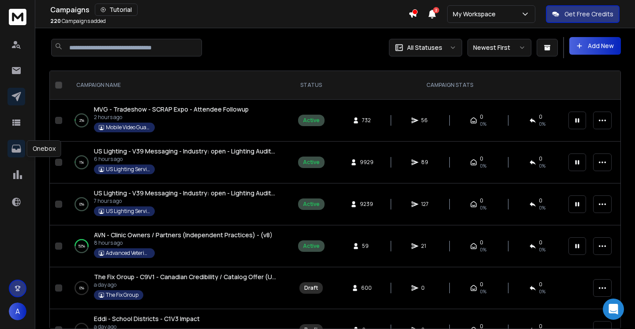
click at [19, 149] on icon at bounding box center [15, 149] width 9 height 8
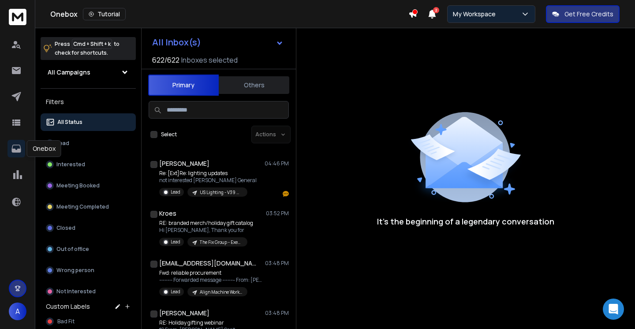
click at [503, 17] on div "My Workspace" at bounding box center [491, 14] width 77 height 9
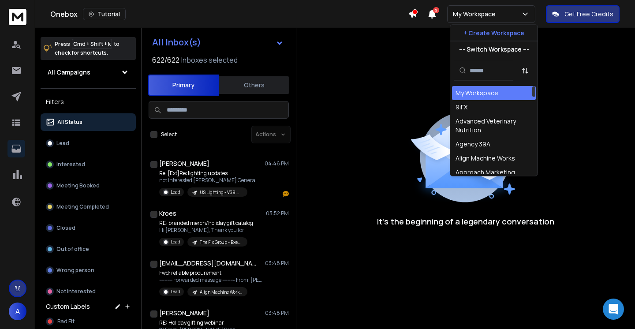
click at [473, 33] on p "+ Create Workspace" at bounding box center [494, 33] width 61 height 9
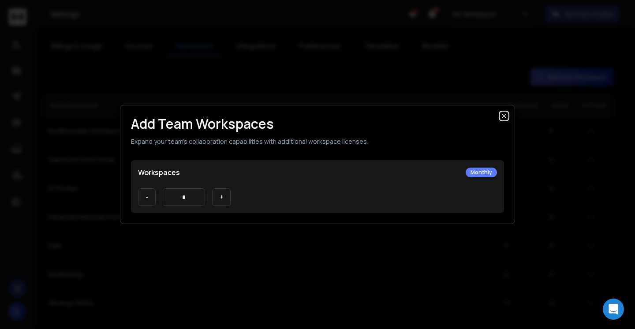
click at [503, 116] on icon "button" at bounding box center [504, 116] width 7 height 7
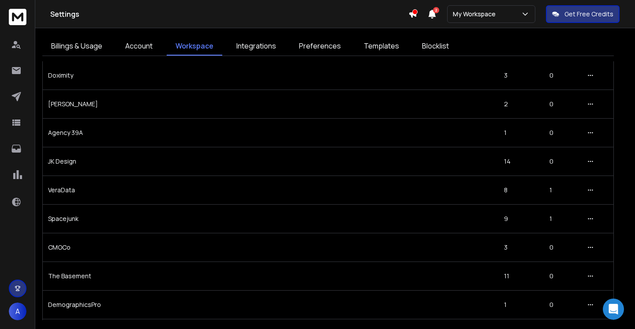
scroll to position [309, 0]
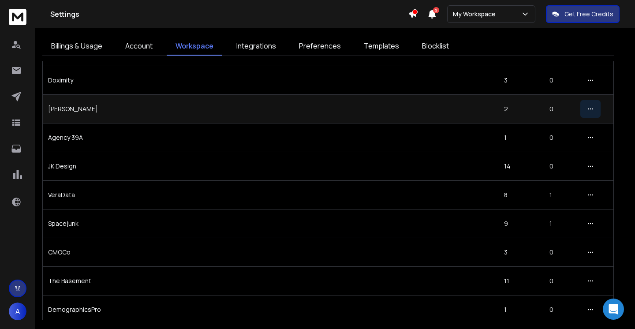
click at [588, 102] on button "button" at bounding box center [591, 109] width 20 height 18
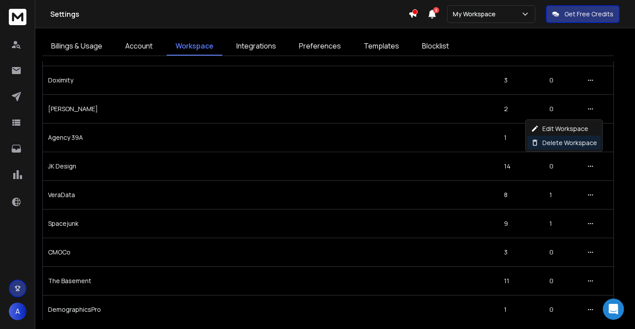
click at [558, 143] on p "Delete Workspace" at bounding box center [570, 143] width 55 height 9
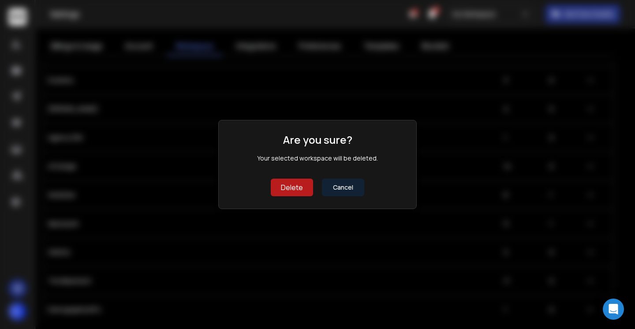
click at [292, 190] on button "Delete" at bounding box center [292, 188] width 42 height 18
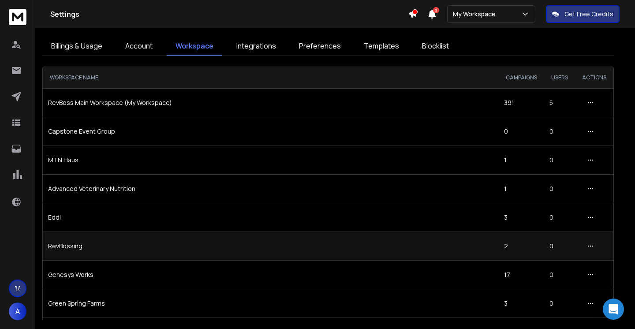
scroll to position [0, 0]
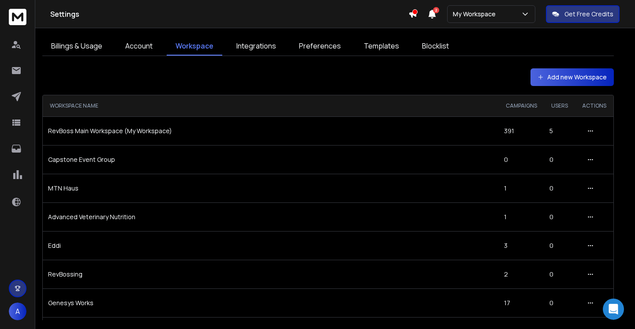
click at [583, 79] on button "Add new Workspace" at bounding box center [572, 77] width 83 height 18
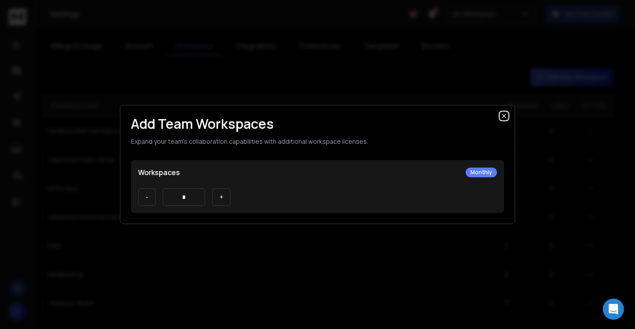
click at [505, 113] on icon "button" at bounding box center [504, 116] width 7 height 7
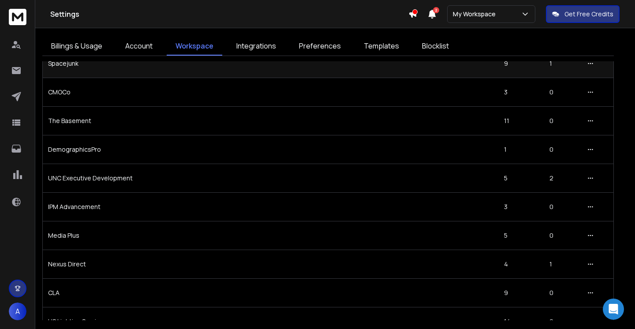
scroll to position [439, 0]
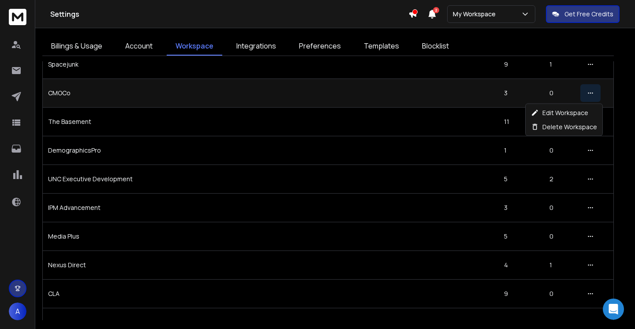
click at [592, 96] on button "button" at bounding box center [591, 93] width 20 height 18
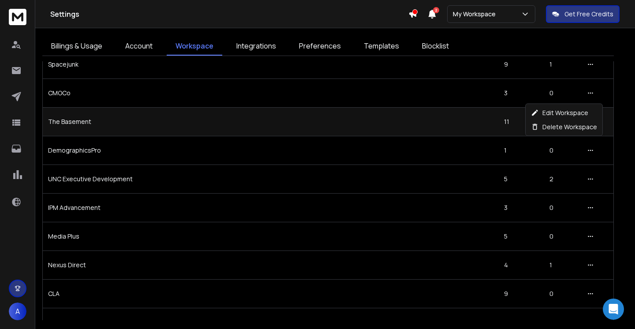
click at [393, 117] on td "The Basement" at bounding box center [271, 121] width 456 height 29
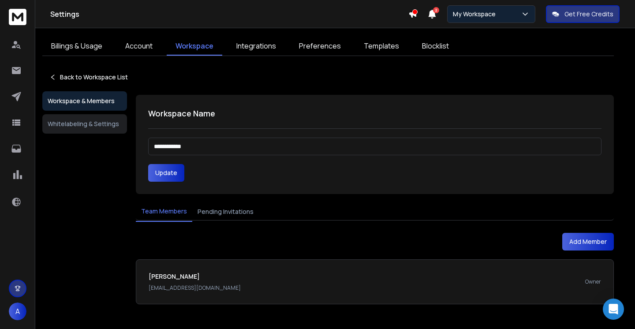
click at [484, 13] on p "My Workspace" at bounding box center [476, 14] width 46 height 9
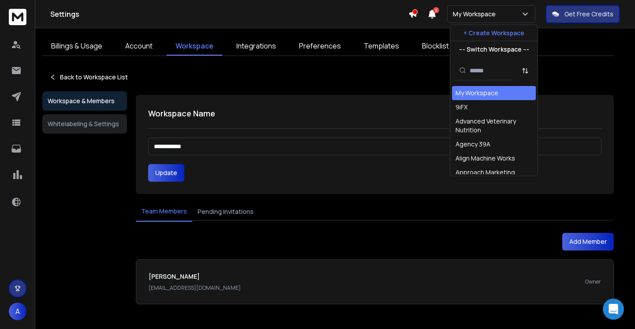
click at [503, 37] on button "+ Create Workspace" at bounding box center [493, 33] width 87 height 16
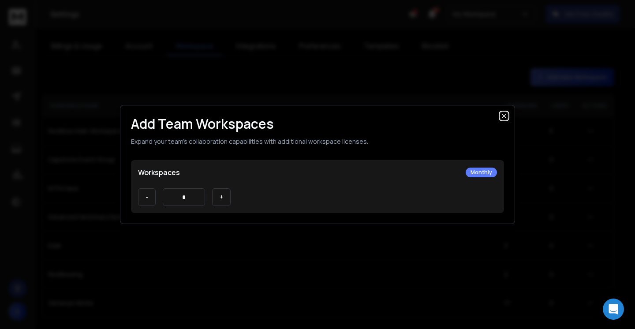
click at [504, 116] on icon "button" at bounding box center [504, 116] width 7 height 7
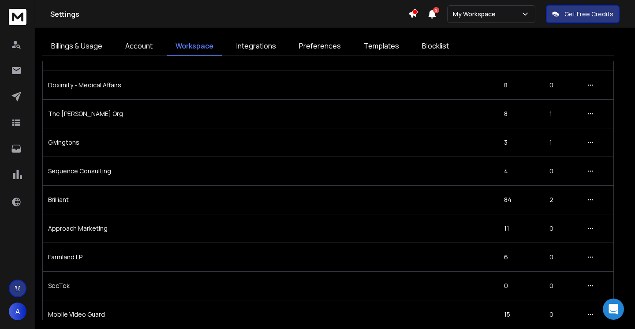
scroll to position [715, 0]
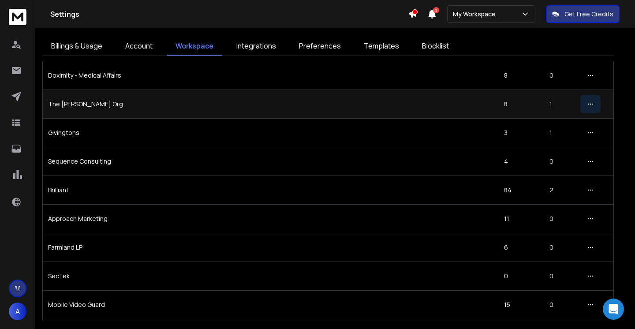
click at [588, 101] on icon "button" at bounding box center [591, 104] width 6 height 6
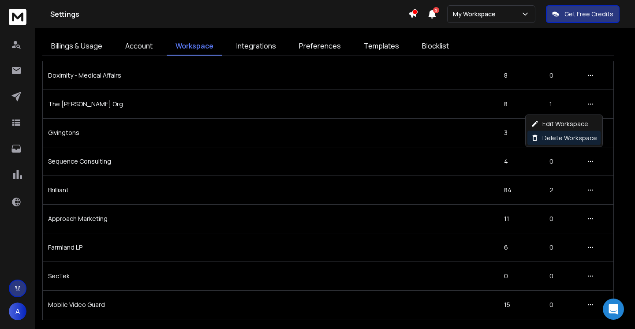
click at [556, 139] on p "Delete Workspace" at bounding box center [570, 138] width 55 height 9
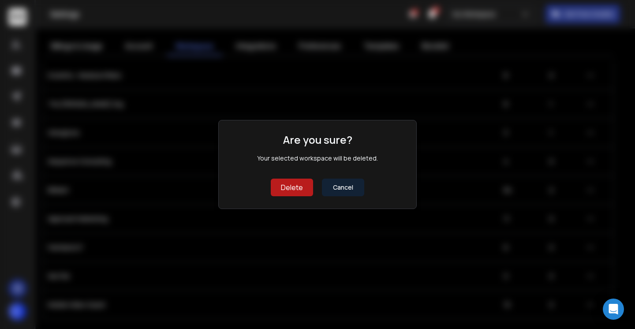
click at [283, 186] on button "Delete" at bounding box center [292, 188] width 42 height 18
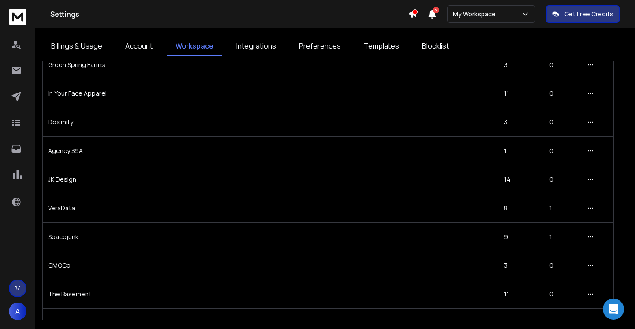
scroll to position [0, 0]
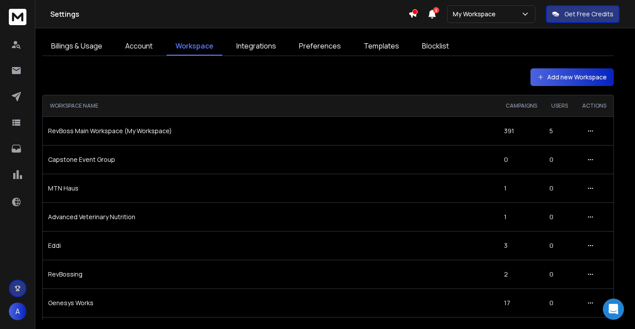
click at [568, 79] on button "Add new Workspace" at bounding box center [572, 77] width 83 height 18
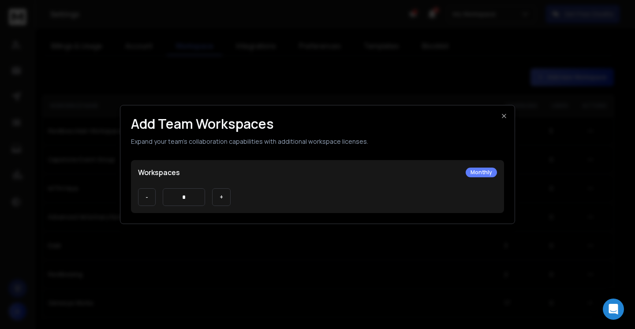
click at [498, 121] on h1 "Add Team Workspaces" at bounding box center [317, 124] width 373 height 16
click at [502, 118] on icon "button" at bounding box center [504, 116] width 7 height 7
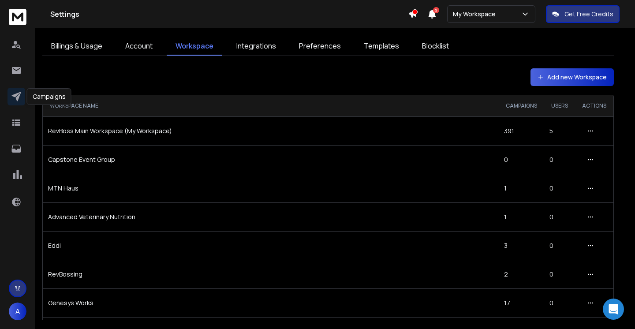
click at [17, 93] on icon at bounding box center [15, 96] width 9 height 9
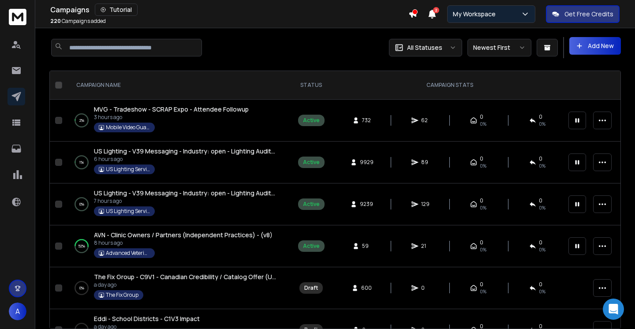
click at [506, 14] on div "My Workspace" at bounding box center [491, 14] width 77 height 9
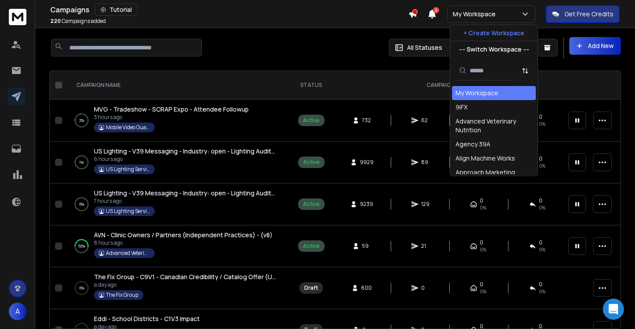
click at [487, 37] on p "+ Create Workspace" at bounding box center [494, 33] width 61 height 9
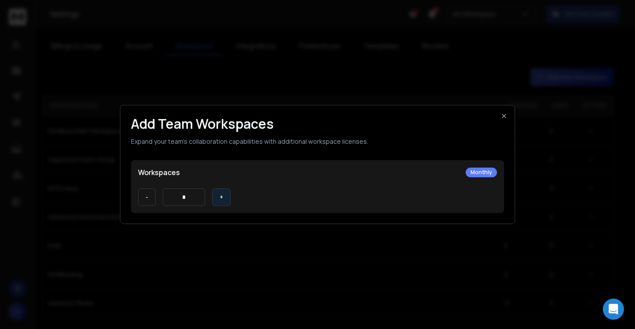
click at [218, 201] on button "+" at bounding box center [221, 197] width 19 height 18
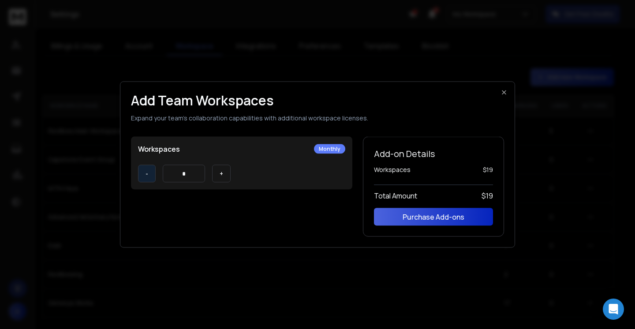
click at [145, 172] on button "-" at bounding box center [147, 174] width 18 height 18
type input "*"
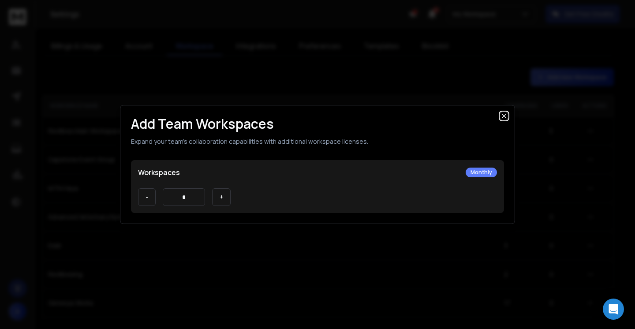
click at [504, 116] on icon "button" at bounding box center [505, 116] width 4 height 4
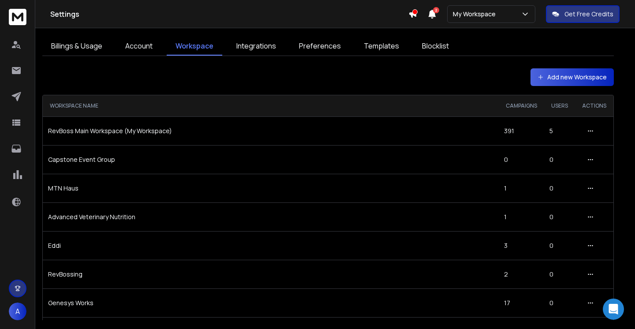
click at [61, 48] on link "Billings & Usage" at bounding box center [76, 46] width 69 height 19
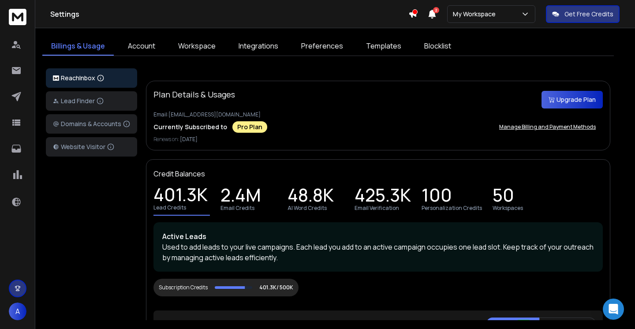
click at [188, 47] on link "Workspace" at bounding box center [196, 46] width 55 height 19
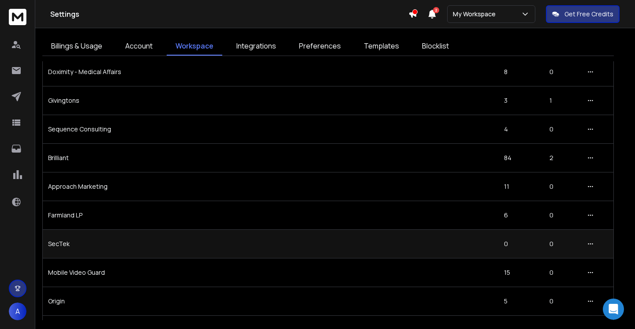
scroll to position [718, 0]
click at [591, 245] on icon "button" at bounding box center [591, 245] width 6 height 6
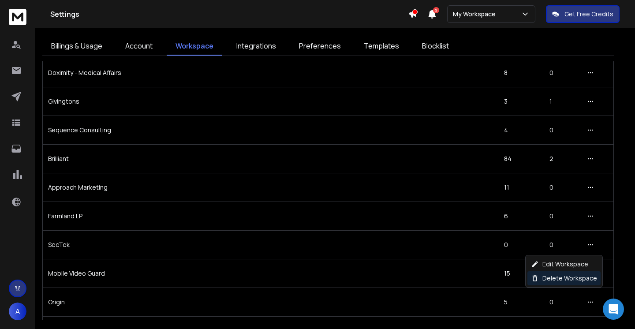
click at [550, 281] on p "Delete Workspace" at bounding box center [570, 278] width 55 height 9
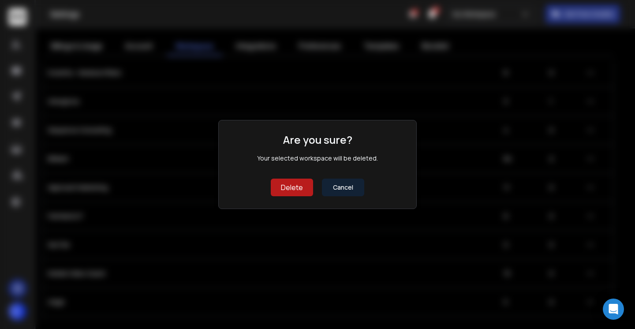
click at [294, 184] on button "Delete" at bounding box center [292, 188] width 42 height 18
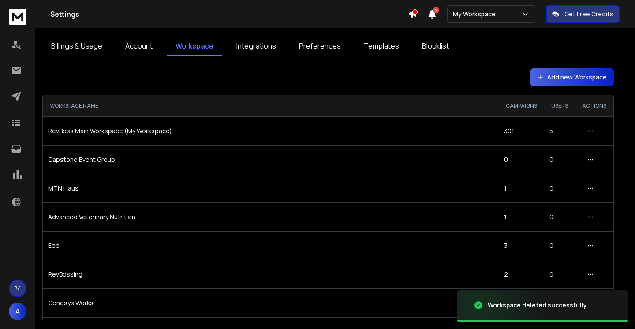
click at [552, 75] on button "Add new Workspace" at bounding box center [572, 77] width 83 height 18
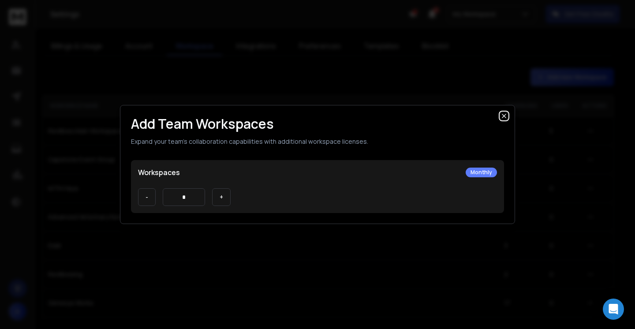
click at [503, 115] on icon "button" at bounding box center [504, 116] width 7 height 7
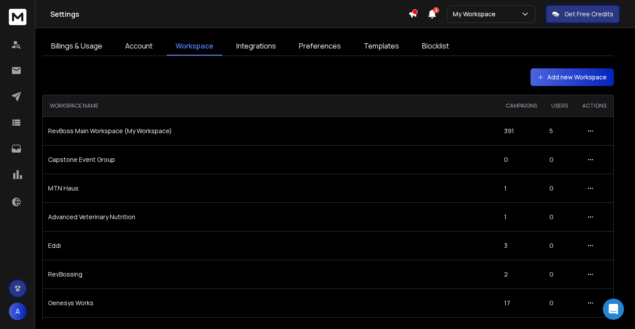
click at [79, 46] on link "Billings & Usage" at bounding box center [76, 46] width 69 height 19
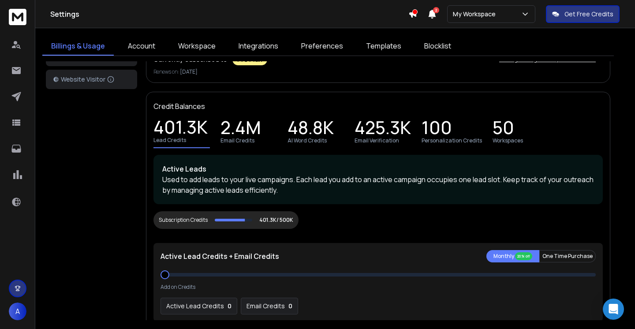
scroll to position [71, 0]
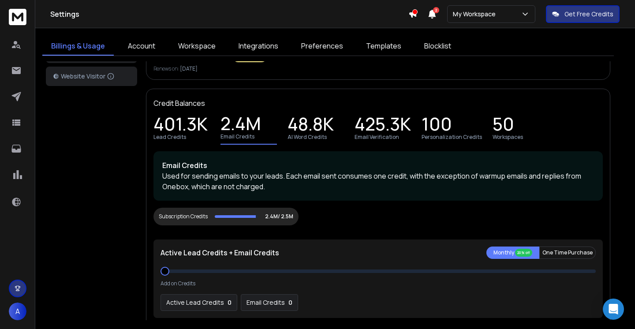
click at [236, 131] on p "2.4M" at bounding box center [241, 125] width 41 height 12
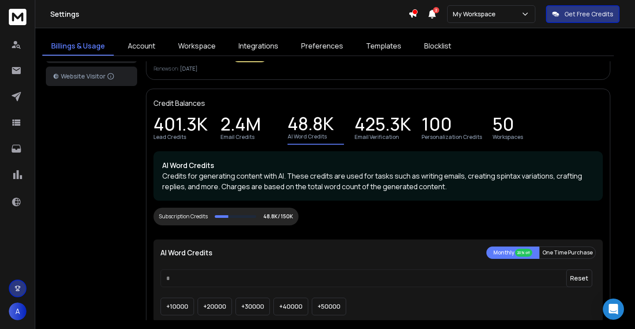
click at [312, 131] on p "48.8K" at bounding box center [311, 125] width 46 height 12
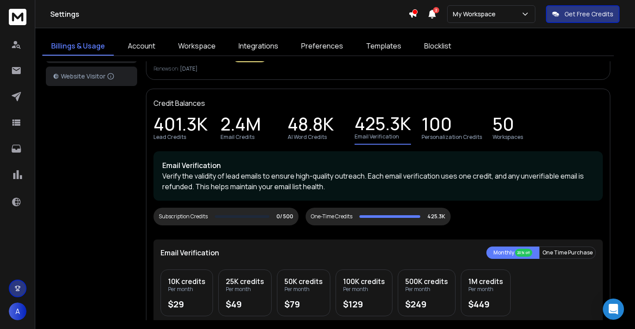
click at [383, 128] on p "425.3K" at bounding box center [383, 125] width 56 height 12
click at [441, 123] on p "100" at bounding box center [437, 126] width 30 height 12
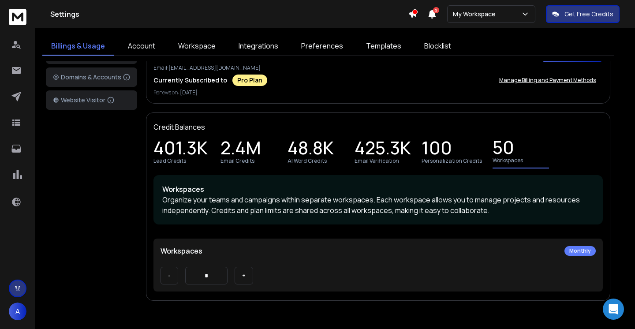
scroll to position [47, 0]
click at [495, 127] on div "Credit Balances 401.3K Lead Credits 2.4M Email Credits 48.8K AI Word Credits 42…" at bounding box center [378, 207] width 465 height 188
click at [503, 150] on p "50" at bounding box center [504, 149] width 22 height 12
click at [14, 73] on icon at bounding box center [16, 70] width 9 height 7
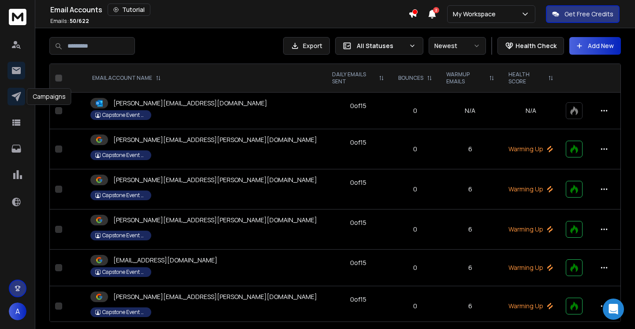
click at [16, 96] on icon at bounding box center [16, 96] width 11 height 11
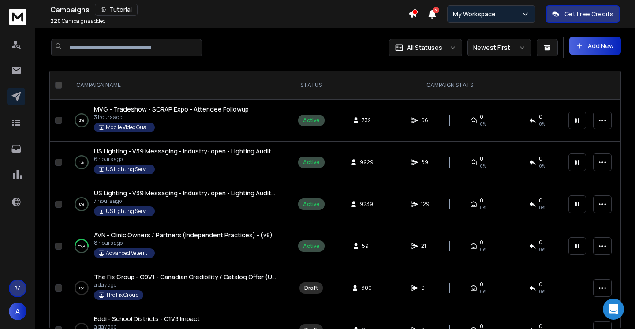
click at [499, 12] on p "My Workspace" at bounding box center [476, 14] width 46 height 9
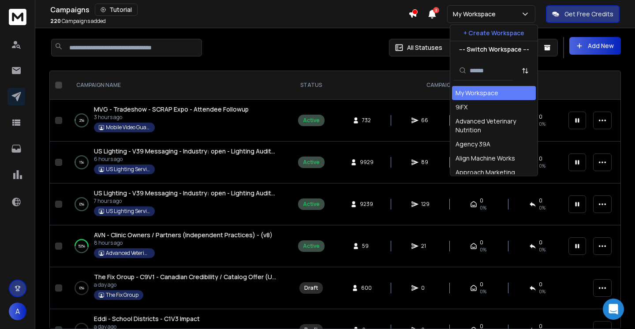
click at [487, 34] on p "+ Create Workspace" at bounding box center [494, 33] width 61 height 9
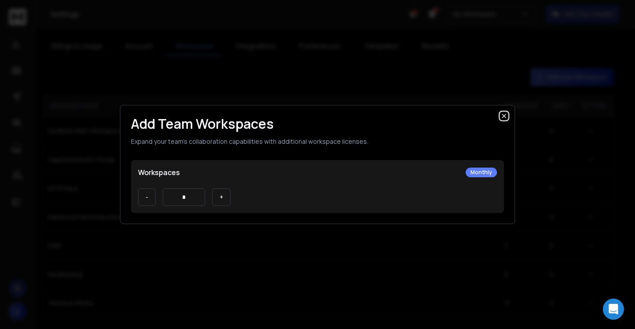
click at [502, 117] on icon "button" at bounding box center [504, 116] width 7 height 7
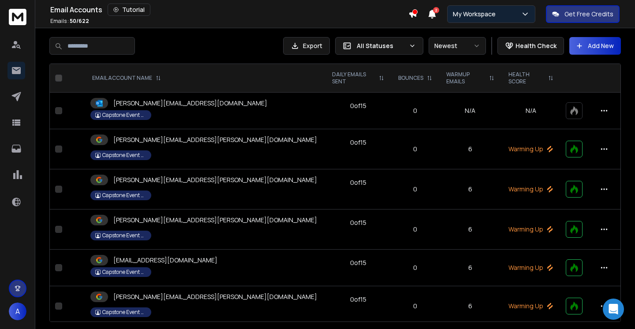
click at [502, 15] on div "My Workspace" at bounding box center [491, 14] width 77 height 9
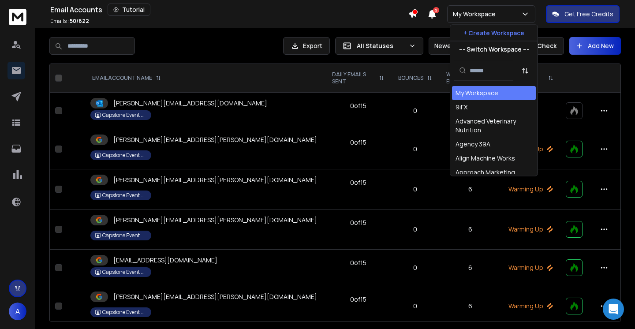
click at [496, 33] on p "+ Create Workspace" at bounding box center [494, 33] width 61 height 9
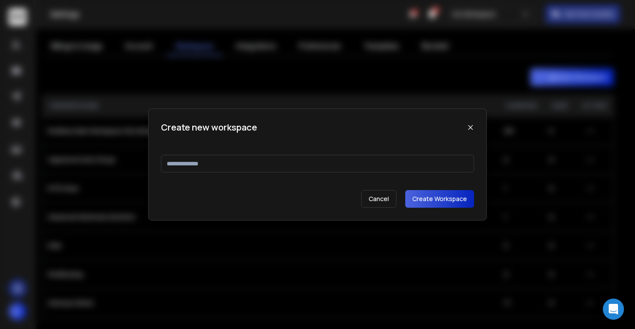
click at [272, 163] on input at bounding box center [317, 164] width 313 height 18
type input "*******"
click at [441, 201] on button "Create Workspace" at bounding box center [439, 199] width 69 height 18
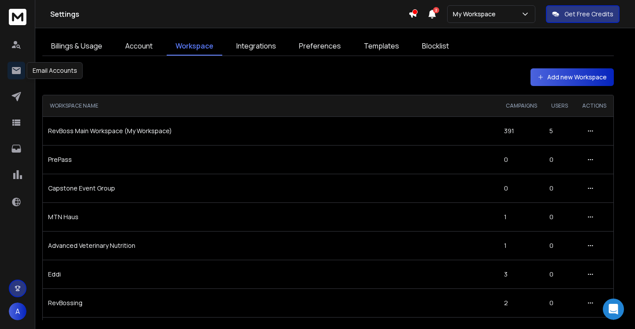
click at [15, 69] on icon at bounding box center [16, 70] width 9 height 7
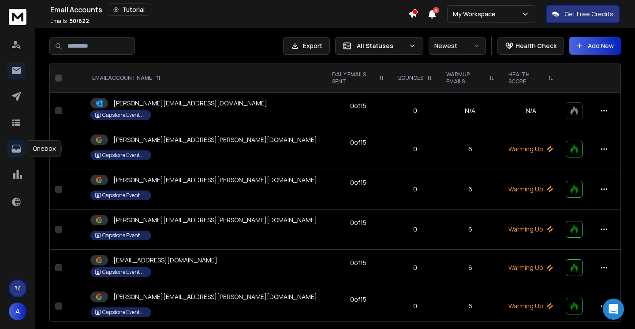
click at [17, 150] on icon at bounding box center [15, 149] width 9 height 8
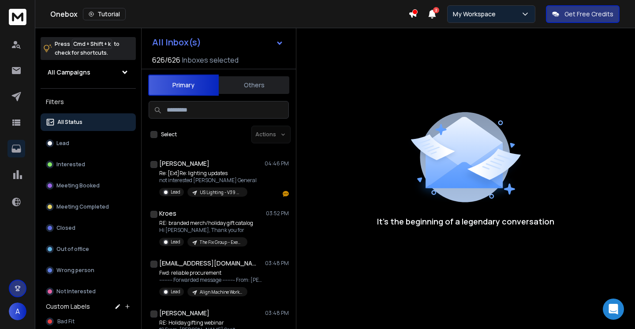
click at [481, 14] on p "My Workspace" at bounding box center [476, 14] width 46 height 9
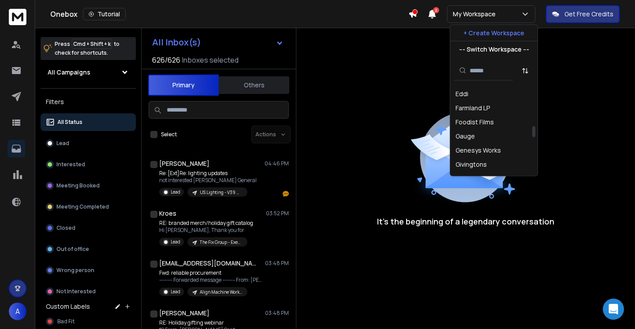
scroll to position [326, 0]
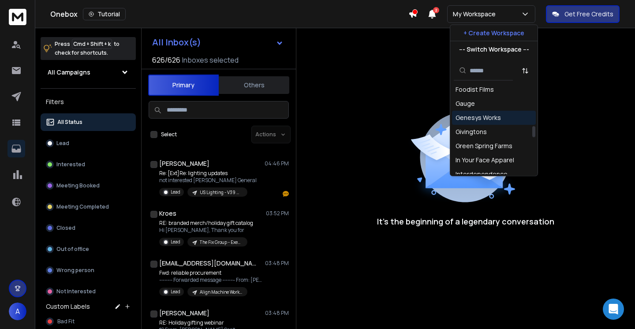
click at [473, 114] on div "Genesys Works" at bounding box center [478, 118] width 45 height 9
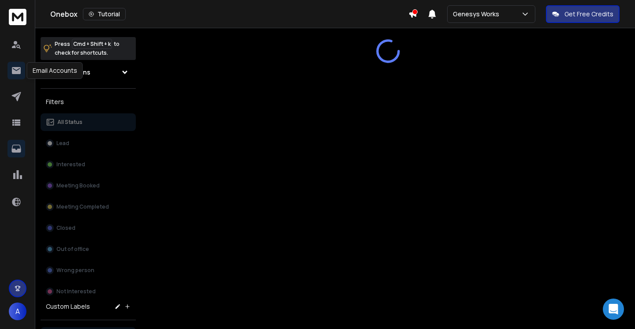
click at [16, 76] on link at bounding box center [17, 71] width 18 height 18
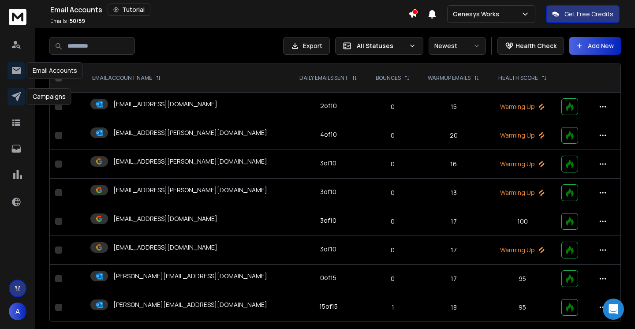
click at [15, 94] on icon at bounding box center [15, 96] width 9 height 9
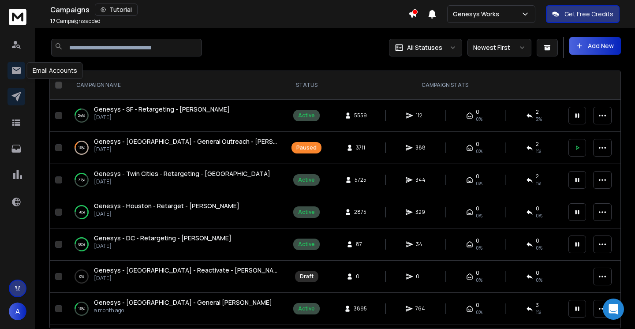
click at [15, 72] on icon at bounding box center [16, 70] width 9 height 7
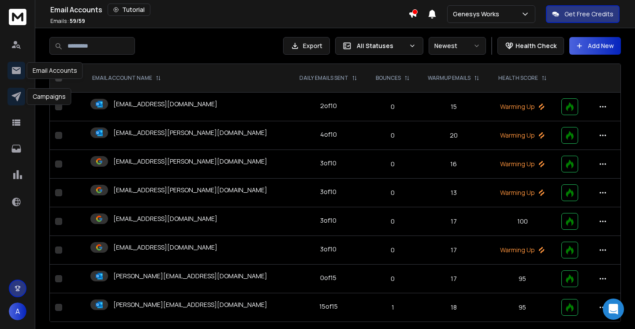
click at [19, 98] on icon at bounding box center [16, 96] width 11 height 11
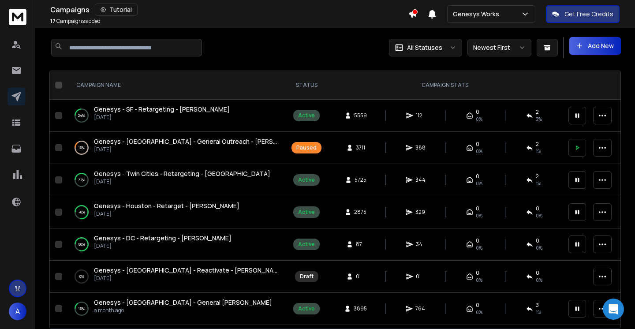
click at [165, 109] on span "Genesys - SF - Retargeting - [PERSON_NAME]" at bounding box center [162, 109] width 136 height 8
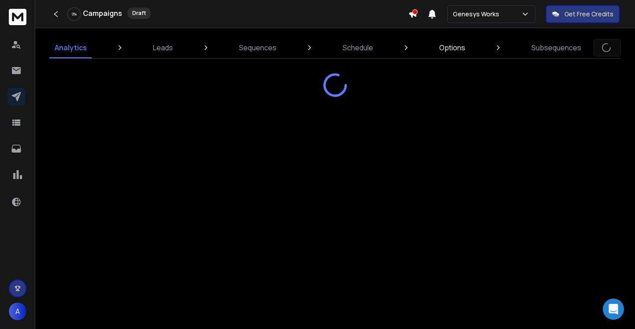
click at [450, 50] on p "Options" at bounding box center [452, 47] width 26 height 11
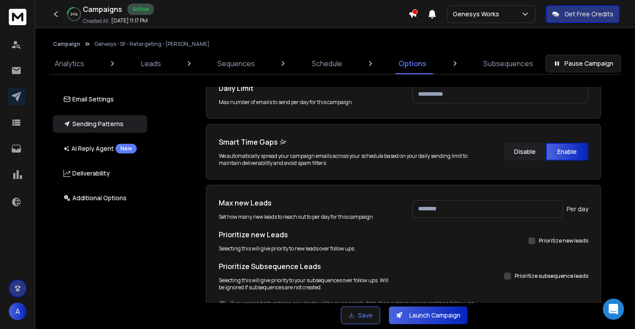
scroll to position [410, 0]
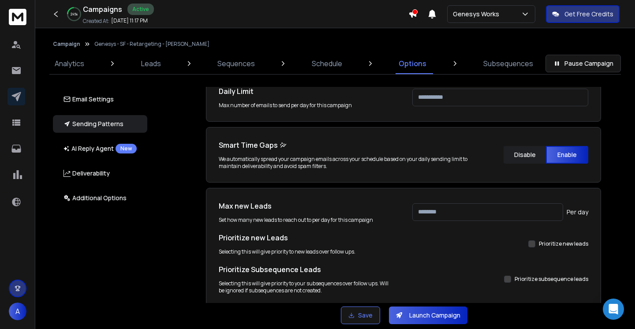
drag, startPoint x: 441, startPoint y: 211, endPoint x: 376, endPoint y: 211, distance: 64.4
click at [377, 211] on div "Max new Leads Set how many new leads to reach out to per day for this campaign …" at bounding box center [404, 212] width 370 height 23
type input "***"
click at [353, 317] on icon "submit" at bounding box center [352, 315] width 6 height 6
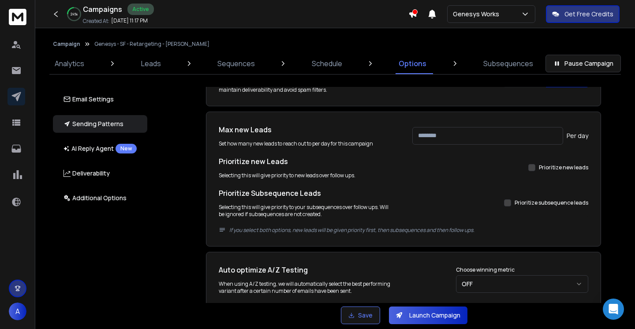
scroll to position [0, 0]
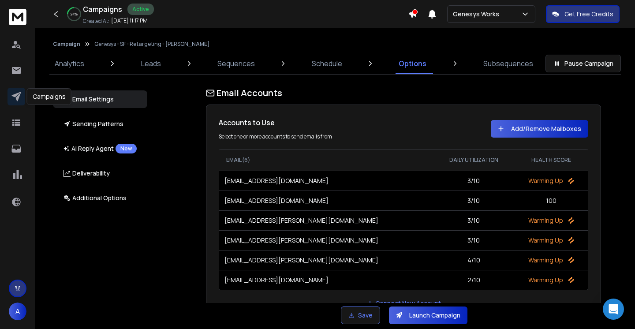
click at [13, 95] on icon at bounding box center [15, 96] width 9 height 9
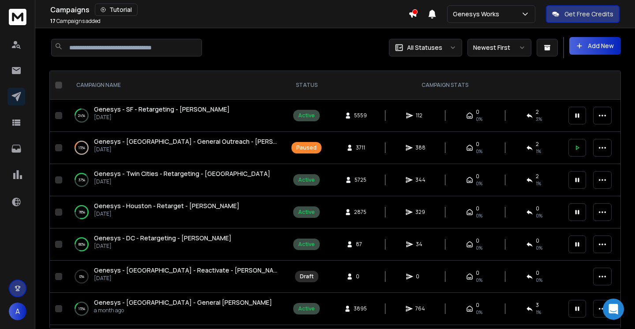
click at [201, 173] on span "Genesys - Twin Cities - Retargeting - [GEOGRAPHIC_DATA]" at bounding box center [182, 173] width 176 height 8
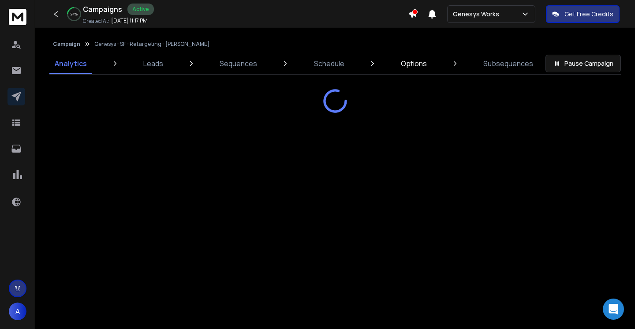
click at [411, 66] on p "Options" at bounding box center [414, 63] width 26 height 11
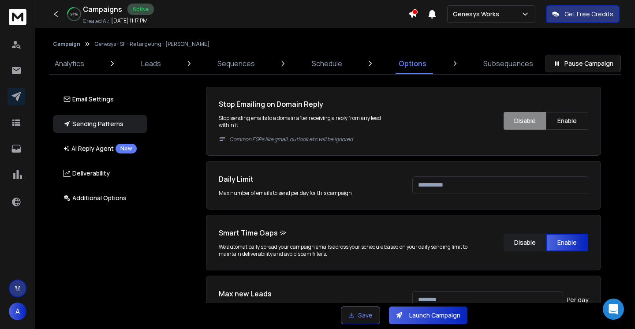
scroll to position [465, 0]
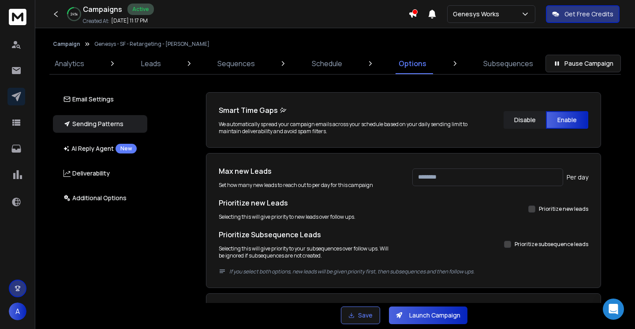
drag, startPoint x: 448, startPoint y: 180, endPoint x: 347, endPoint y: 181, distance: 101.0
click at [348, 181] on div "Max new Leads Set how many new leads to reach out to per day for this campaign …" at bounding box center [404, 177] width 370 height 23
type input "*"
type input "***"
click at [354, 313] on icon "submit" at bounding box center [352, 315] width 6 height 6
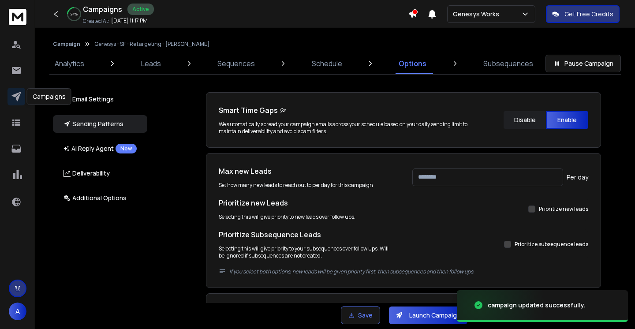
click at [18, 93] on icon at bounding box center [15, 96] width 9 height 9
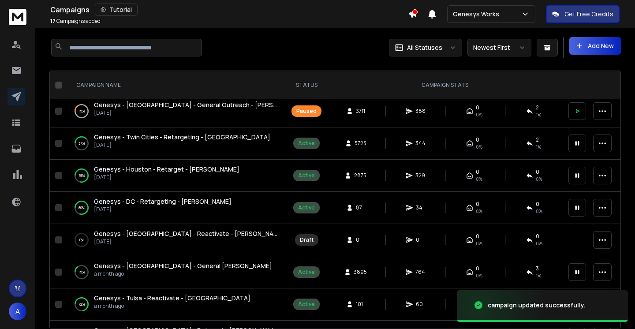
scroll to position [40, 0]
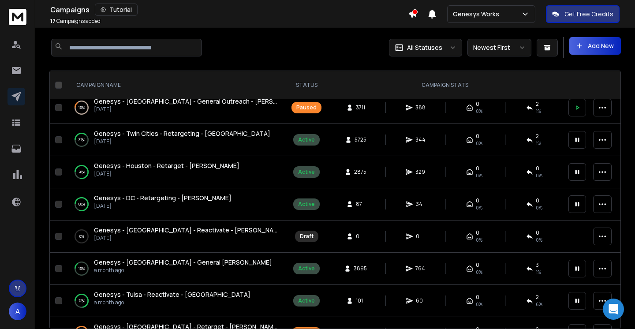
click at [188, 167] on span "Genesys - Houston - Retarget - [PERSON_NAME]" at bounding box center [167, 165] width 146 height 8
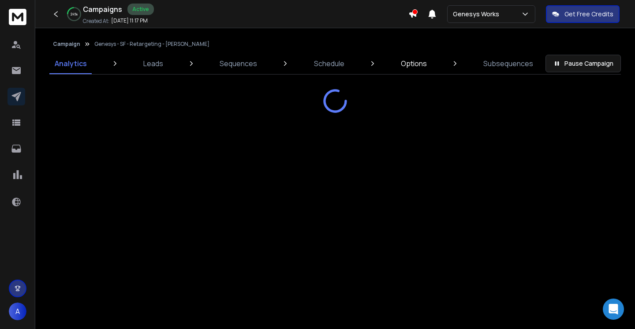
click at [410, 62] on p "Options" at bounding box center [414, 63] width 26 height 11
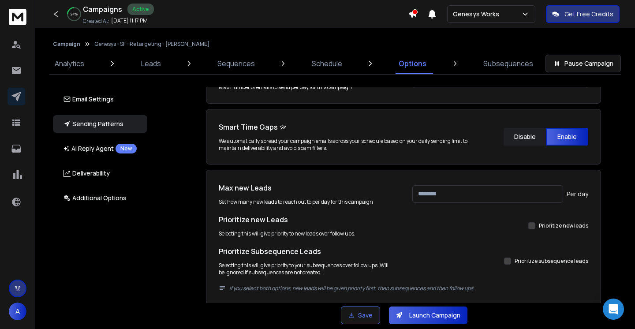
scroll to position [432, 0]
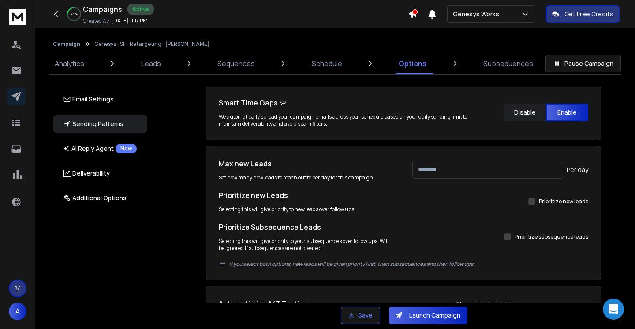
drag, startPoint x: 436, startPoint y: 170, endPoint x: 344, endPoint y: 166, distance: 92.3
click at [344, 168] on div "Max new Leads Set how many new leads to reach out to per day for this campaign …" at bounding box center [404, 169] width 370 height 23
type input "***"
click at [353, 315] on icon "submit" at bounding box center [352, 315] width 6 height 6
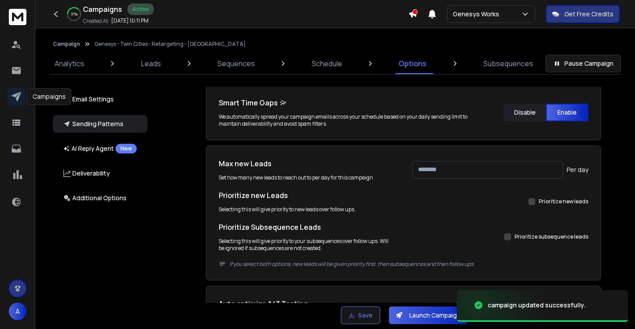
click at [17, 91] on icon at bounding box center [16, 96] width 11 height 11
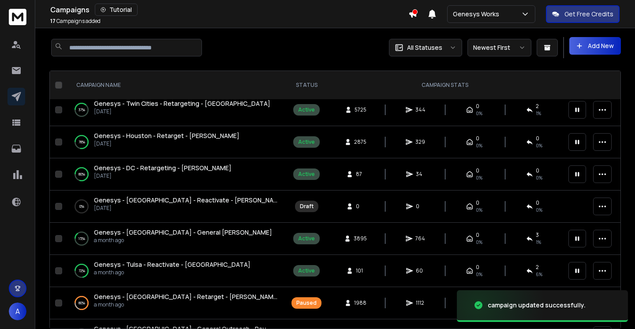
scroll to position [71, 0]
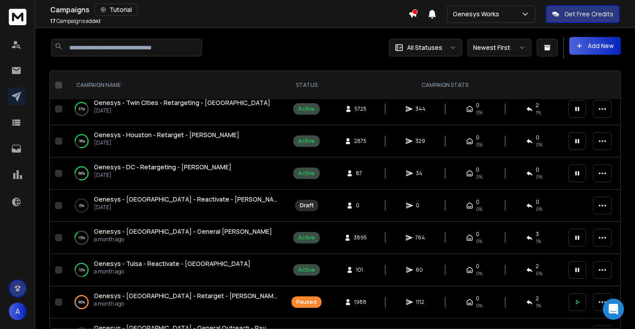
click at [188, 133] on span "Genesys - Houston - Retarget - [PERSON_NAME]" at bounding box center [167, 135] width 146 height 8
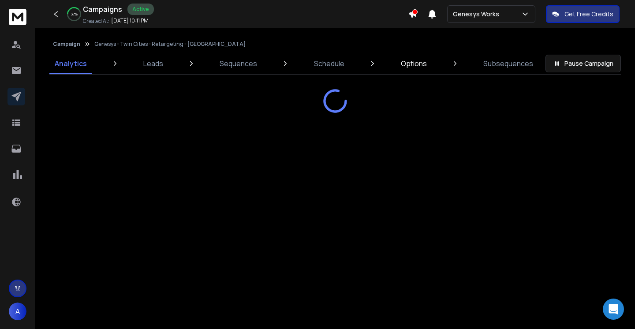
click at [410, 62] on p "Options" at bounding box center [414, 63] width 26 height 11
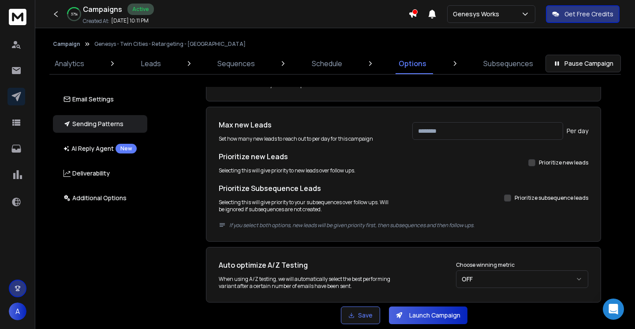
scroll to position [471, 0]
click at [11, 98] on icon at bounding box center [16, 96] width 11 height 11
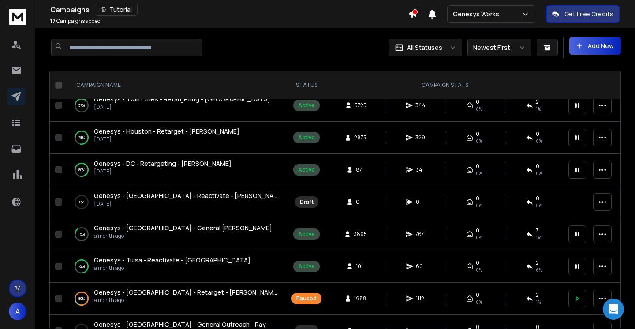
scroll to position [76, 0]
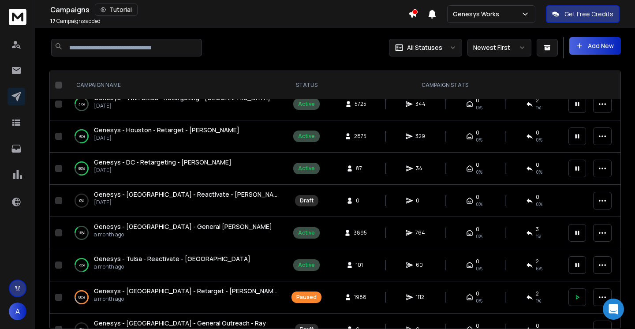
click at [174, 162] on span "Genesys - DC - Retargeting - [PERSON_NAME]" at bounding box center [163, 162] width 138 height 8
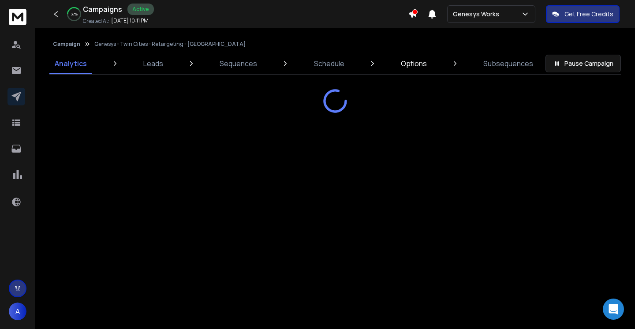
click at [416, 68] on p "Options" at bounding box center [414, 63] width 26 height 11
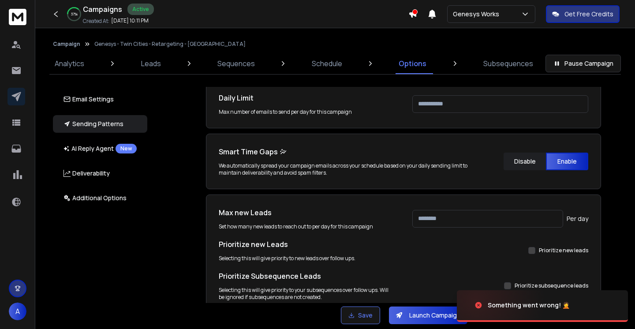
scroll to position [405, 0]
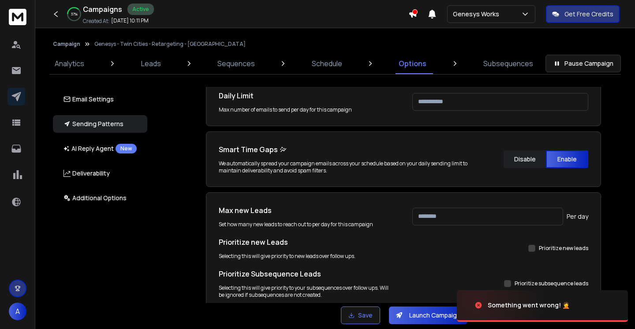
drag, startPoint x: 448, startPoint y: 218, endPoint x: 363, endPoint y: 218, distance: 85.6
click at [364, 218] on div "Max new Leads Set how many new leads to reach out to per day for this campaign …" at bounding box center [404, 216] width 370 height 23
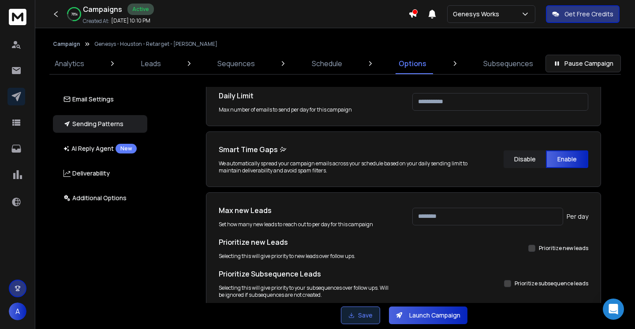
type input "***"
click at [368, 314] on button "Save" at bounding box center [360, 316] width 39 height 18
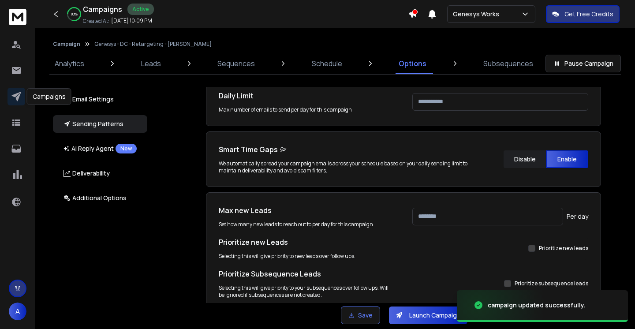
click at [15, 96] on icon at bounding box center [15, 96] width 9 height 9
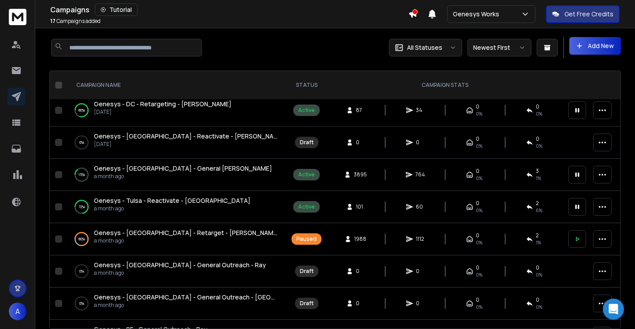
scroll to position [133, 0]
click at [172, 169] on span "Genesys - [GEOGRAPHIC_DATA] - General [PERSON_NAME]" at bounding box center [183, 169] width 178 height 8
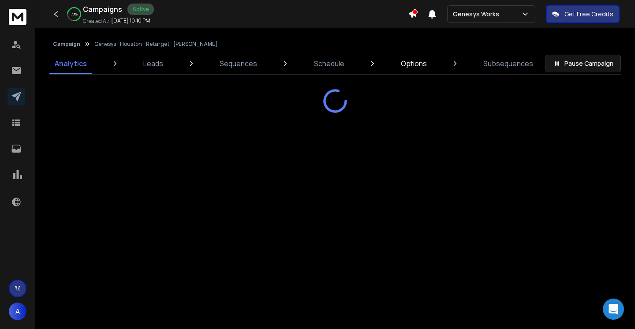
click at [415, 58] on link "Options" at bounding box center [414, 63] width 37 height 21
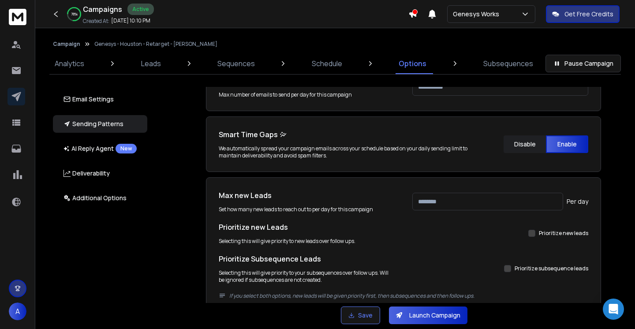
scroll to position [400, 0]
drag, startPoint x: 446, startPoint y: 203, endPoint x: 327, endPoint y: 202, distance: 119.6
click at [326, 202] on div "Max new Leads Set how many new leads to reach out to per day for this campaign …" at bounding box center [404, 202] width 370 height 23
type input "***"
click at [360, 319] on button "Save" at bounding box center [360, 316] width 39 height 18
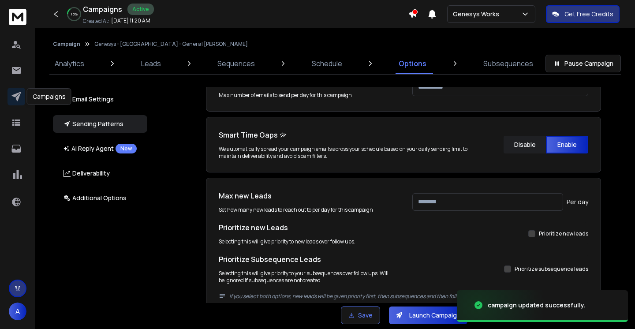
click at [17, 95] on icon at bounding box center [16, 96] width 11 height 11
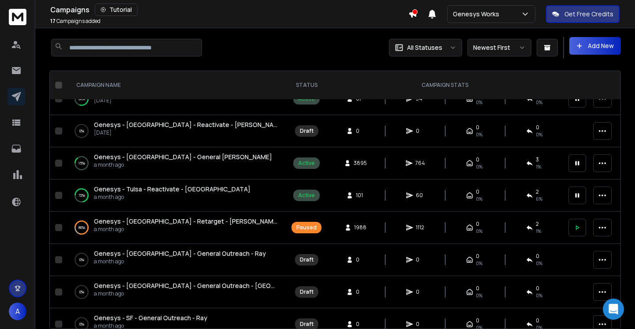
scroll to position [150, 0]
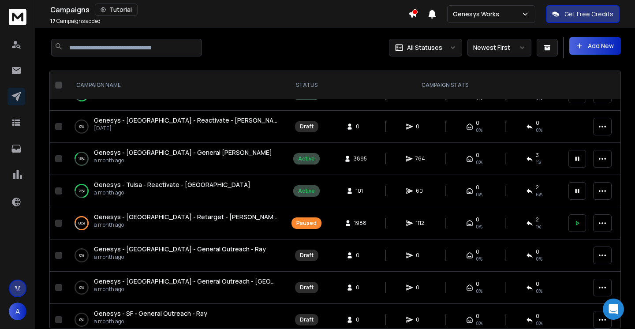
click at [132, 184] on span "Genesys - Tulsa - Reactivate - [GEOGRAPHIC_DATA]" at bounding box center [172, 184] width 157 height 8
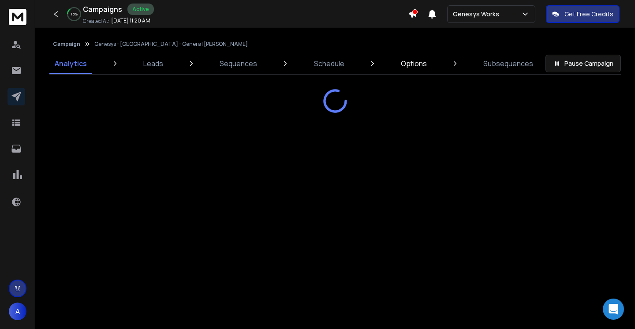
click at [412, 66] on p "Options" at bounding box center [414, 63] width 26 height 11
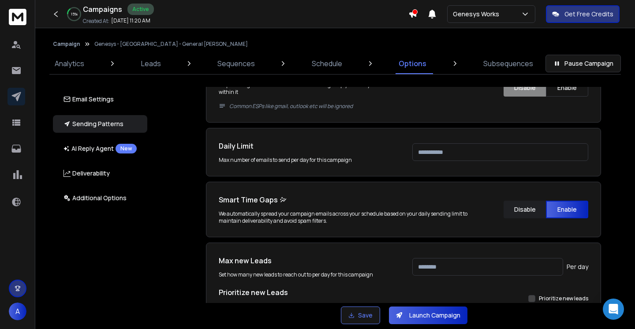
scroll to position [409, 0]
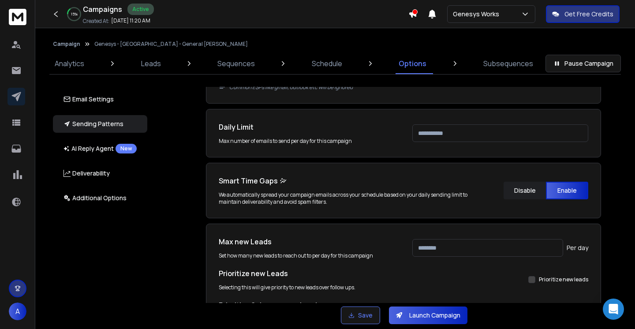
drag, startPoint x: 444, startPoint y: 246, endPoint x: 326, endPoint y: 238, distance: 118.5
click at [327, 239] on div "Max new Leads Set how many new leads to reach out to per day for this campaign …" at bounding box center [404, 247] width 370 height 23
type input "***"
click at [357, 314] on button "Save" at bounding box center [360, 316] width 39 height 18
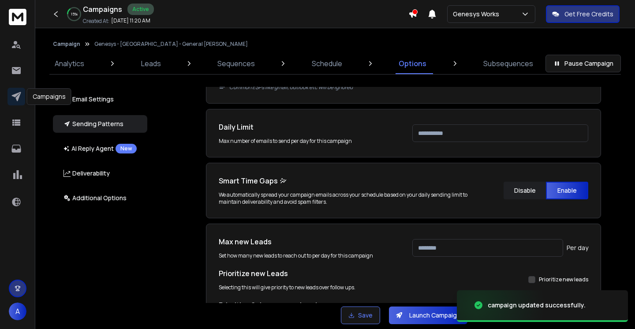
click at [16, 96] on icon at bounding box center [15, 96] width 9 height 9
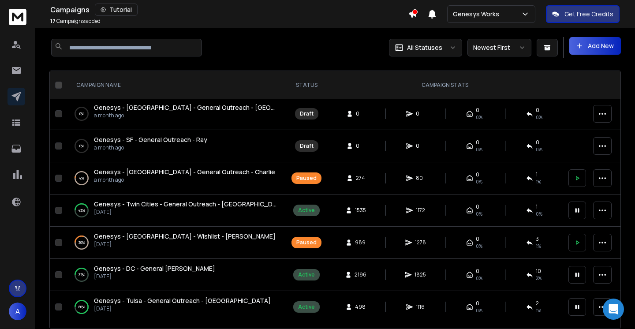
scroll to position [325, 0]
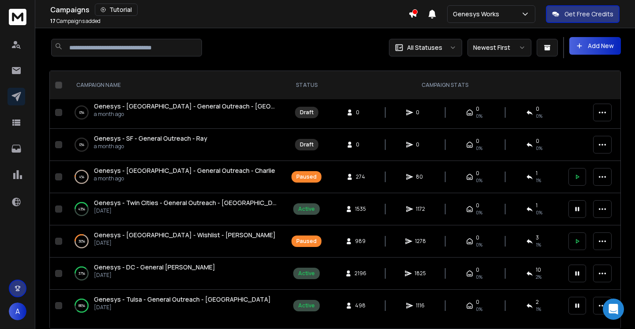
click at [170, 204] on span "Genesys - Twin Cities - General Outreach - [GEOGRAPHIC_DATA]" at bounding box center [190, 203] width 193 height 8
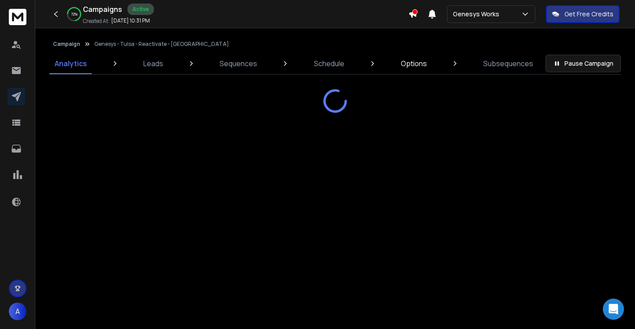
click at [420, 64] on p "Options" at bounding box center [414, 63] width 26 height 11
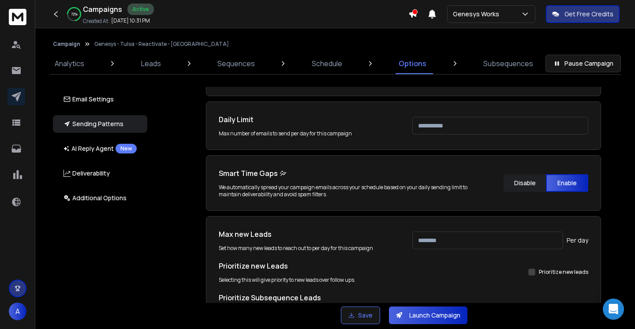
scroll to position [408, 0]
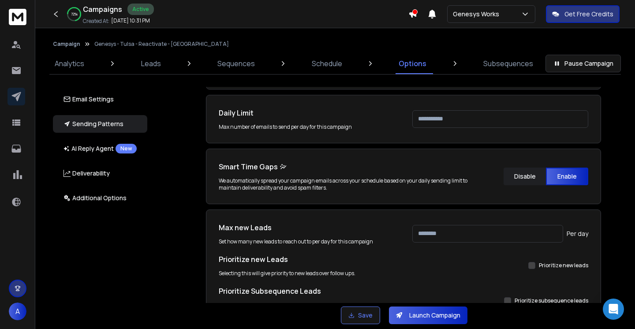
drag, startPoint x: 444, startPoint y: 230, endPoint x: 360, endPoint y: 229, distance: 83.8
click at [361, 230] on div "Max new Leads Set how many new leads to reach out to per day for this campaign …" at bounding box center [404, 233] width 370 height 23
type input "***"
click at [364, 310] on button "Save" at bounding box center [360, 316] width 39 height 18
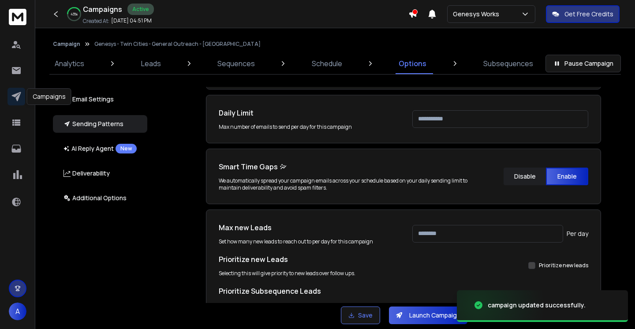
click at [15, 94] on icon at bounding box center [15, 96] width 9 height 9
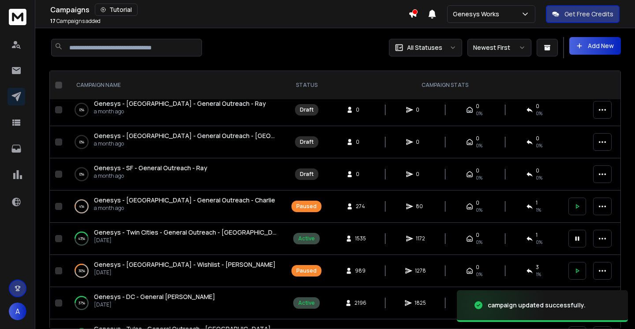
scroll to position [325, 0]
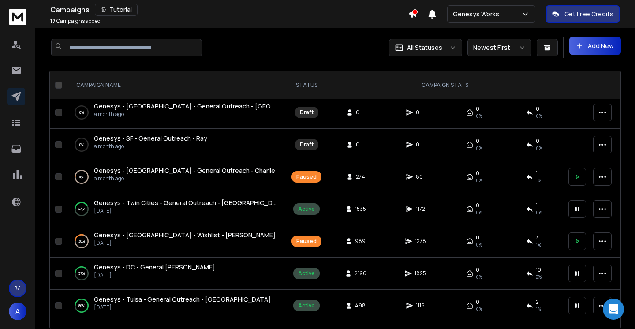
click at [153, 268] on span "Genesys - DC - General [PERSON_NAME]" at bounding box center [154, 267] width 121 height 8
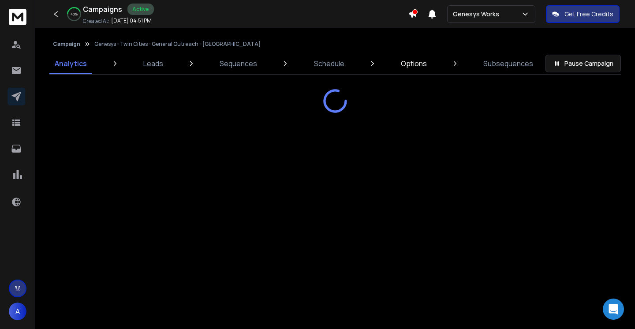
click at [409, 60] on p "Options" at bounding box center [414, 63] width 26 height 11
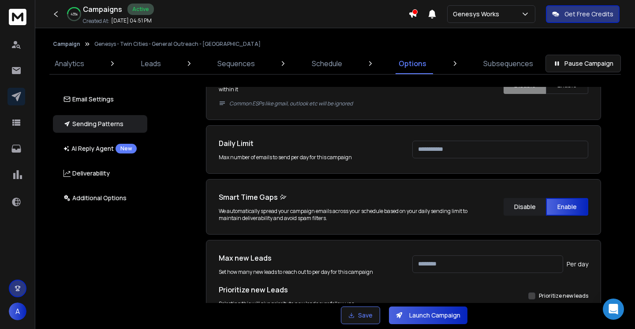
scroll to position [371, 0]
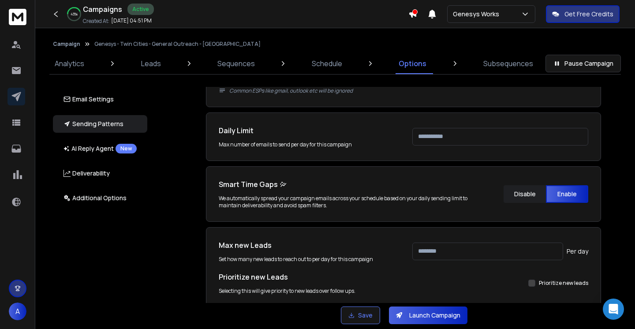
drag, startPoint x: 428, startPoint y: 250, endPoint x: 372, endPoint y: 250, distance: 56.0
click at [372, 250] on div "Max new Leads Set how many new leads to reach out to per day for this campaign …" at bounding box center [404, 251] width 370 height 23
type input "***"
click at [359, 313] on button "Save" at bounding box center [360, 316] width 39 height 18
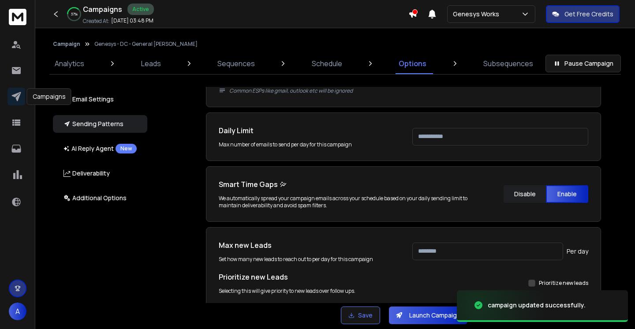
click at [19, 97] on icon at bounding box center [15, 96] width 9 height 9
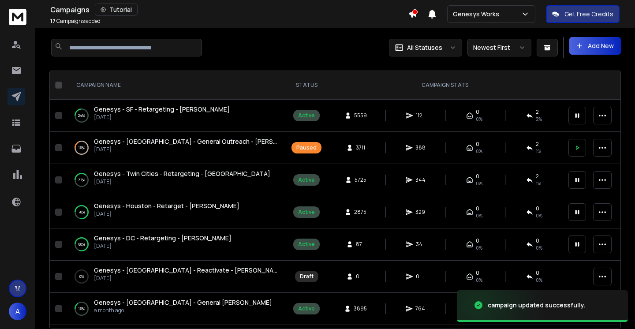
scroll to position [325, 0]
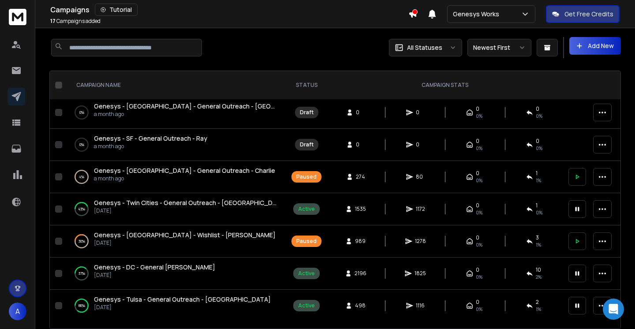
click at [188, 300] on span "Genesys - Tulsa - General Outreach - [GEOGRAPHIC_DATA]" at bounding box center [182, 299] width 177 height 8
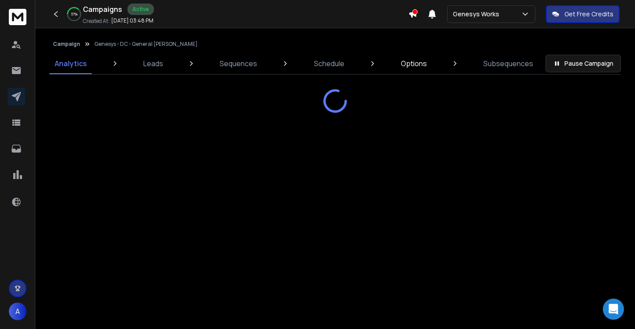
click at [415, 69] on link "Options" at bounding box center [414, 63] width 37 height 21
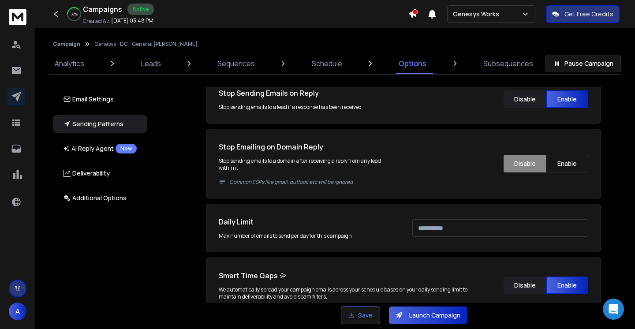
scroll to position [453, 0]
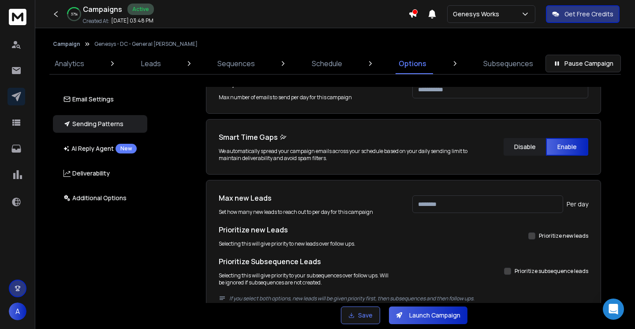
drag, startPoint x: 432, startPoint y: 202, endPoint x: 329, endPoint y: 199, distance: 102.9
click at [330, 199] on div "Max new Leads Set how many new leads to reach out to per day for this campaign …" at bounding box center [404, 204] width 370 height 23
type input "***"
click at [361, 313] on button "Save" at bounding box center [360, 316] width 39 height 18
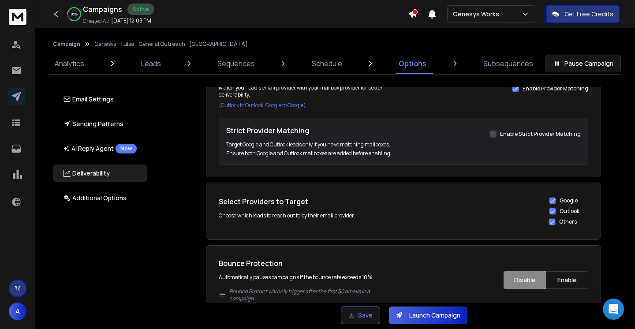
scroll to position [1220, 0]
click at [16, 98] on icon at bounding box center [15, 96] width 9 height 9
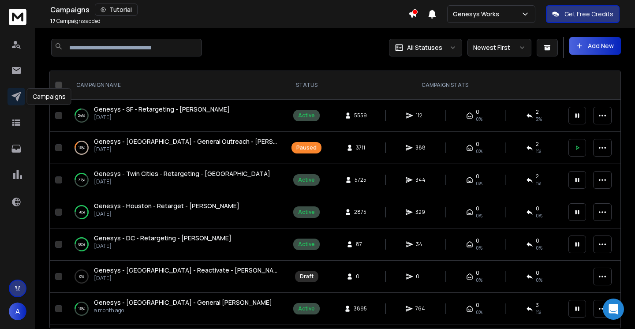
click at [15, 93] on icon at bounding box center [16, 96] width 11 height 11
